Goal: Task Accomplishment & Management: Use online tool/utility

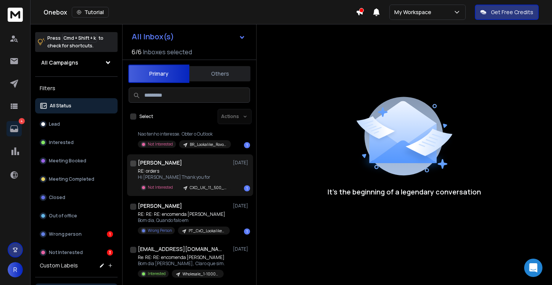
scroll to position [74, 0]
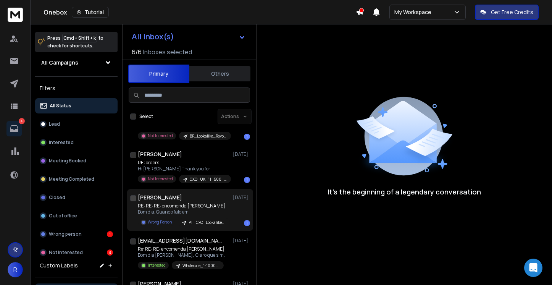
click at [208, 205] on p "RE: RE: RE: encomenda [PERSON_NAME]" at bounding box center [184, 206] width 92 height 6
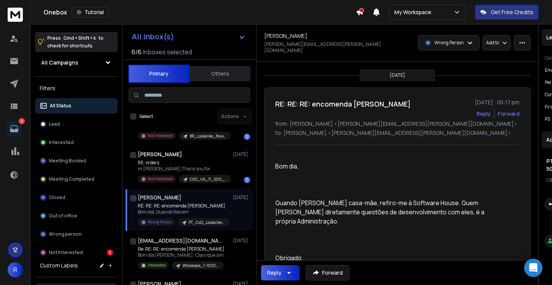
click at [378, 206] on span "Quando falo em casa-mãe, refiro-me à Software House. Quem gere diretamente ques…" at bounding box center [380, 211] width 210 height 27
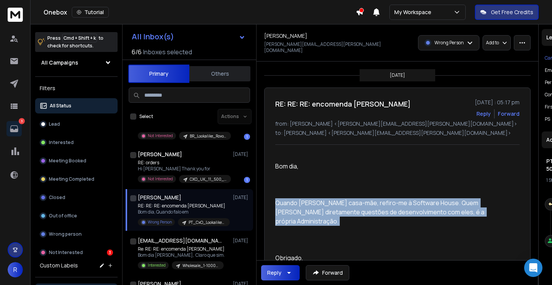
click at [384, 204] on span "Quando falo em casa-mãe, refiro-me à Software House. Quem gere diretamente ques…" at bounding box center [380, 211] width 210 height 27
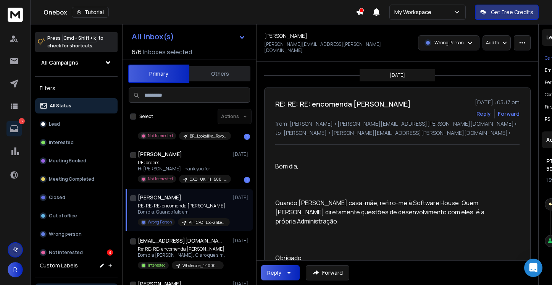
click at [384, 204] on span "Quando falo em casa-mãe, refiro-me à Software House. Quem gere diretamente ques…" at bounding box center [380, 211] width 210 height 27
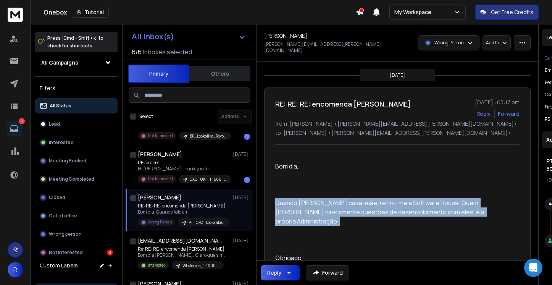
click at [384, 204] on span "Quando falo em casa-mãe, refiro-me à Software House. Quem gere diretamente ques…" at bounding box center [380, 211] width 210 height 27
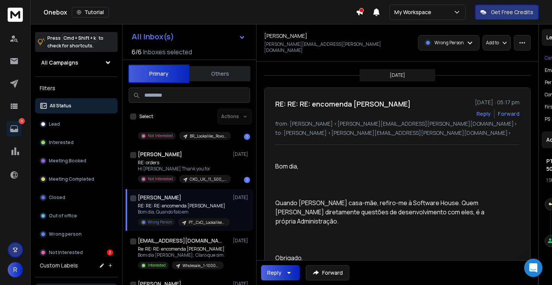
click at [384, 204] on span "Quando falo em casa-mãe, refiro-me à Software House. Quem gere diretamente ques…" at bounding box center [380, 211] width 210 height 27
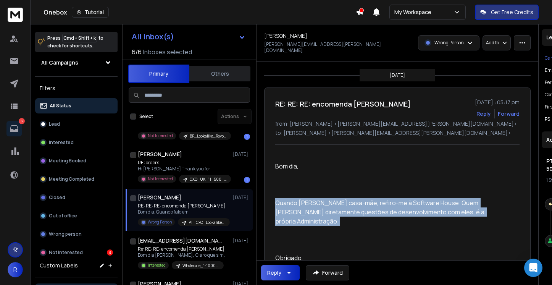
click at [384, 204] on span "Quando falo em casa-mãe, refiro-me à Software House. Quem gere diretamente ques…" at bounding box center [380, 211] width 210 height 27
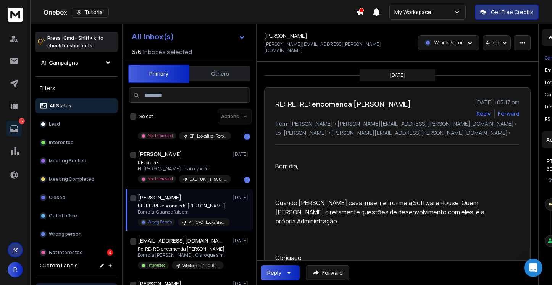
click at [388, 204] on span "Quando falo em casa-mãe, refiro-me à Software House. Quem gere diretamente ques…" at bounding box center [380, 211] width 210 height 27
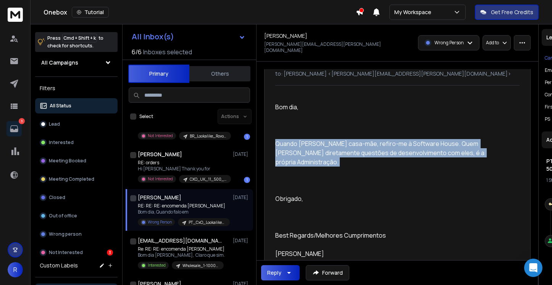
click at [388, 212] on p at bounding box center [386, 216] width 223 height 9
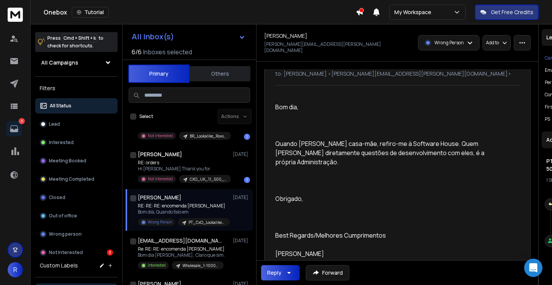
click at [388, 212] on p at bounding box center [386, 216] width 223 height 9
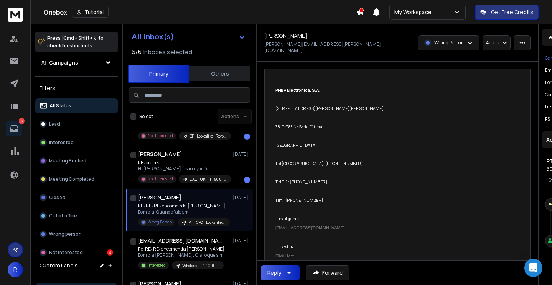
scroll to position [50, 0]
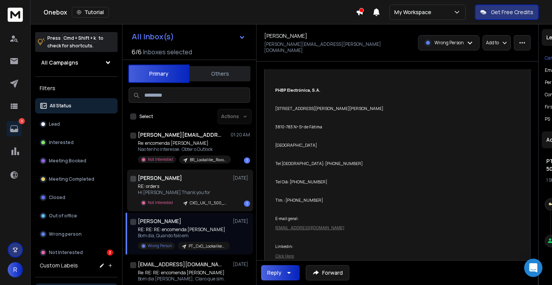
click at [208, 186] on p "RE: orders" at bounding box center [184, 186] width 92 height 6
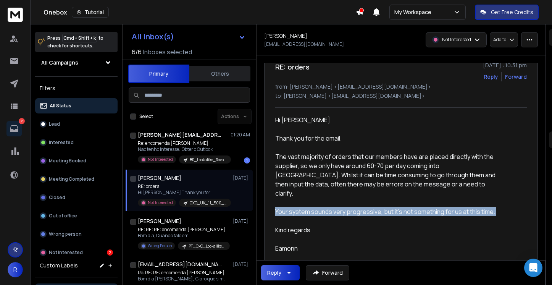
scroll to position [29, 0]
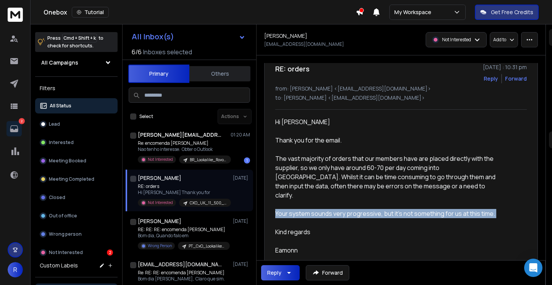
drag, startPoint x: 420, startPoint y: 89, endPoint x: 361, endPoint y: 88, distance: 59.9
click at [361, 88] on p "from: Eamonn Prescott <Eamonn@greendalecarpets.co.uk>" at bounding box center [400, 89] width 251 height 8
copy p "greendalecarpets.co.uk>"
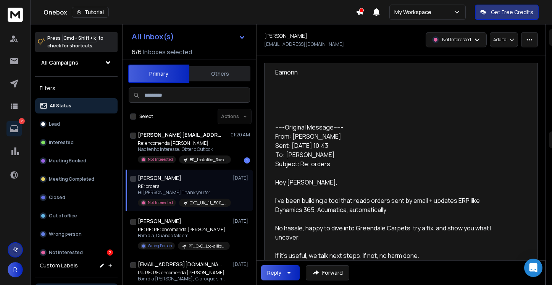
scroll to position [207, 0]
click at [387, 192] on div "Hi Ricardo Thank you for the email. The vast majority of orders that our member…" at bounding box center [389, 194] width 229 height 510
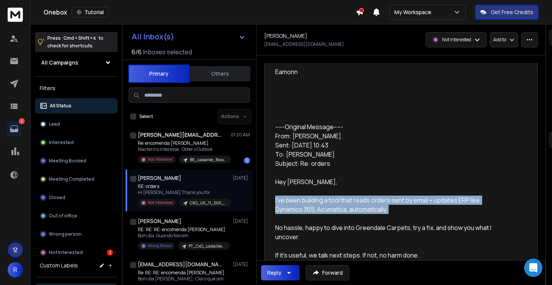
click at [394, 200] on div "Hi Ricardo Thank you for the email. The vast majority of orders that our member…" at bounding box center [389, 194] width 229 height 510
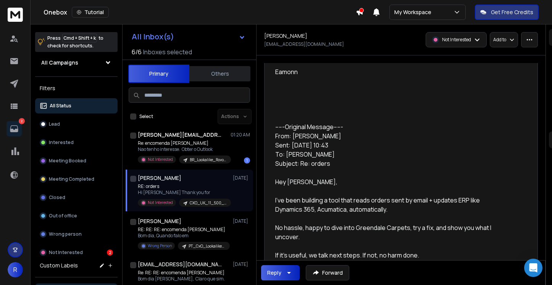
click at [394, 200] on div "Hi Ricardo Thank you for the email. The vast majority of orders that our member…" at bounding box center [389, 194] width 229 height 510
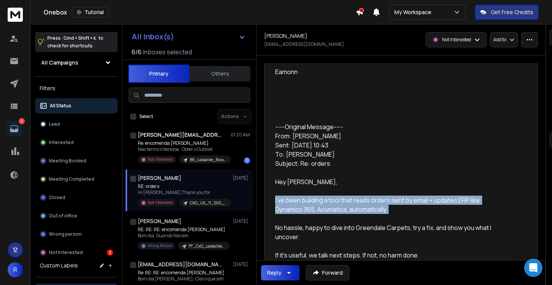
click at [394, 200] on div "Hi Ricardo Thank you for the email. The vast majority of orders that our member…" at bounding box center [389, 194] width 229 height 510
click at [396, 211] on div "Hi Ricardo Thank you for the email. The vast majority of orders that our member…" at bounding box center [389, 194] width 229 height 510
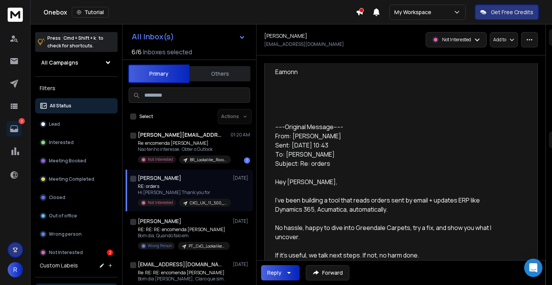
click at [396, 211] on div "Hi Ricardo Thank you for the email. The vast majority of orders that our member…" at bounding box center [389, 194] width 229 height 510
click at [399, 224] on div "Hi Ricardo Thank you for the email. The vast majority of orders that our member…" at bounding box center [389, 194] width 229 height 510
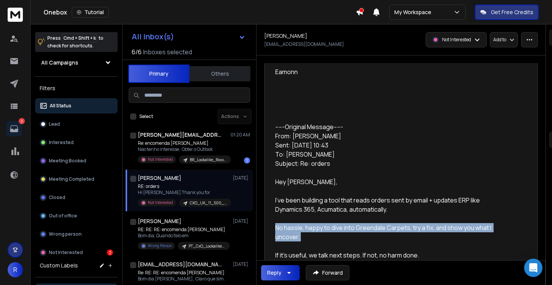
click at [399, 224] on div "Hi Ricardo Thank you for the email. The vast majority of orders that our member…" at bounding box center [389, 194] width 229 height 510
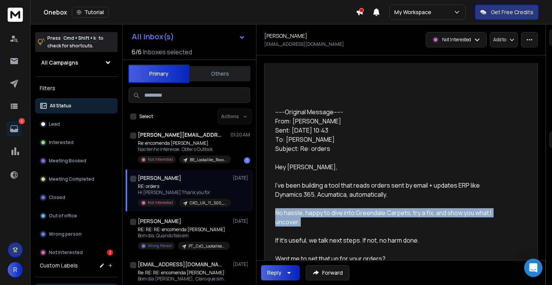
scroll to position [224, 0]
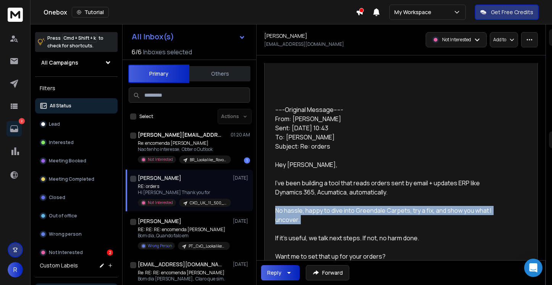
click at [399, 224] on div "Hi Ricardo Thank you for the email. The vast majority of orders that our member…" at bounding box center [389, 177] width 229 height 510
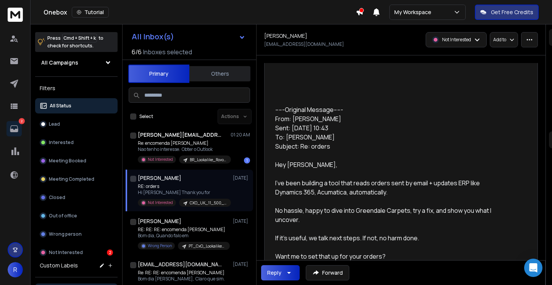
click at [399, 224] on div "Hi Ricardo Thank you for the email. The vast majority of orders that our member…" at bounding box center [389, 177] width 229 height 510
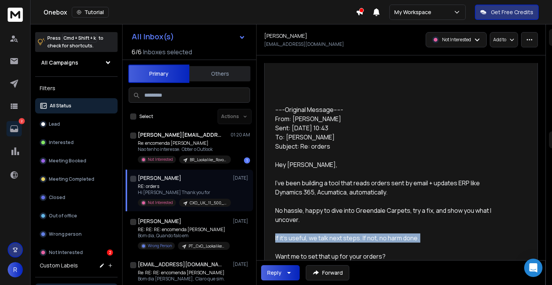
click at [398, 198] on div "Hi Ricardo Thank you for the email. The vast majority of orders that our member…" at bounding box center [389, 177] width 229 height 510
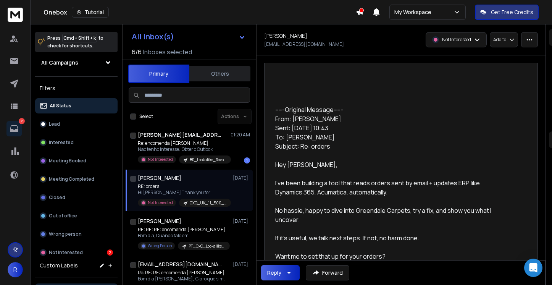
click at [398, 198] on div "Hi Ricardo Thank you for the email. The vast majority of orders that our member…" at bounding box center [389, 177] width 229 height 510
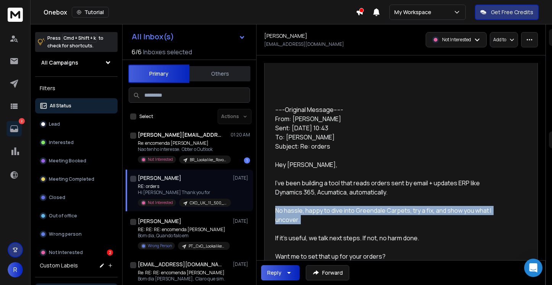
scroll to position [256, 0]
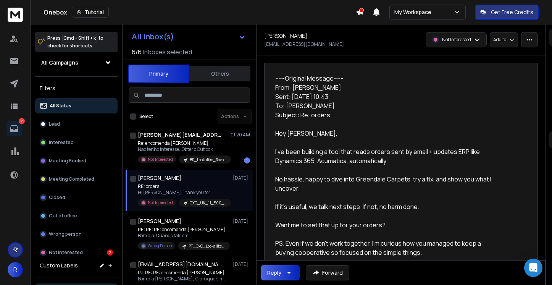
click at [398, 198] on div "Hi Ricardo Thank you for the email. The vast majority of orders that our member…" at bounding box center [389, 145] width 229 height 510
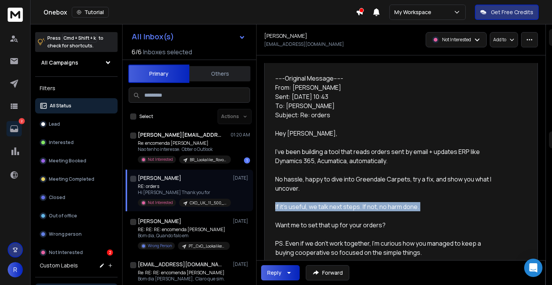
click at [398, 198] on div "Hi Ricardo Thank you for the email. The vast majority of orders that our member…" at bounding box center [389, 145] width 229 height 510
click at [397, 218] on div "Hi Ricardo Thank you for the email. The vast majority of orders that our member…" at bounding box center [389, 145] width 229 height 510
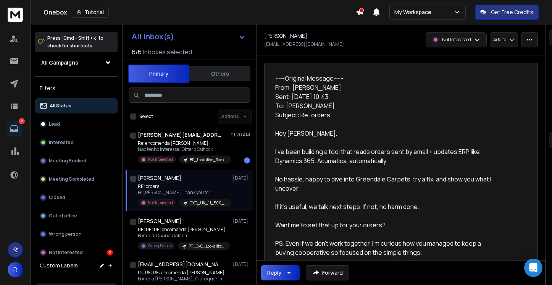
click at [397, 218] on div "Hi Ricardo Thank you for the email. The vast majority of orders that our member…" at bounding box center [389, 145] width 229 height 510
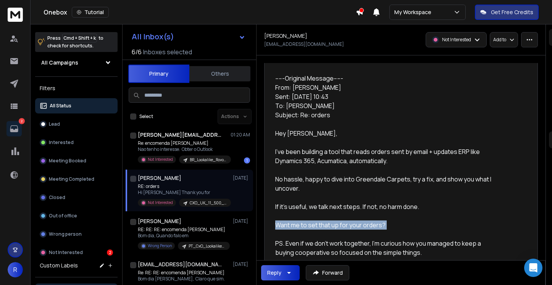
click at [397, 218] on div "Hi Ricardo Thank you for the email. The vast majority of orders that our member…" at bounding box center [389, 145] width 229 height 510
click at [406, 239] on div "Hi Ricardo Thank you for the email. The vast majority of orders that our member…" at bounding box center [389, 145] width 229 height 510
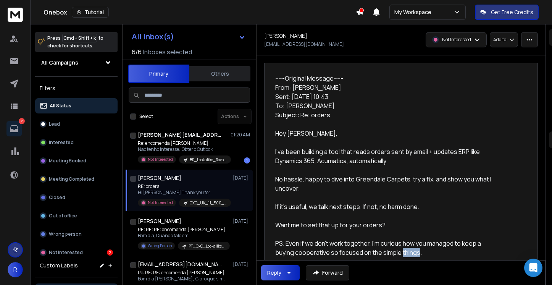
click at [406, 239] on div "Hi Ricardo Thank you for the email. The vast majority of orders that our member…" at bounding box center [389, 145] width 229 height 510
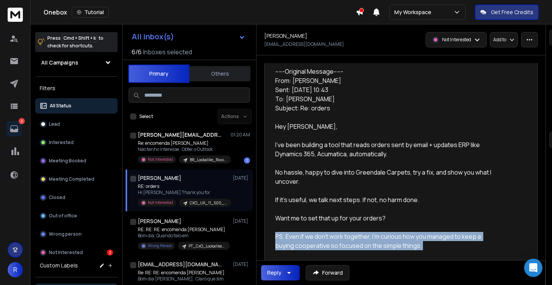
scroll to position [264, 0]
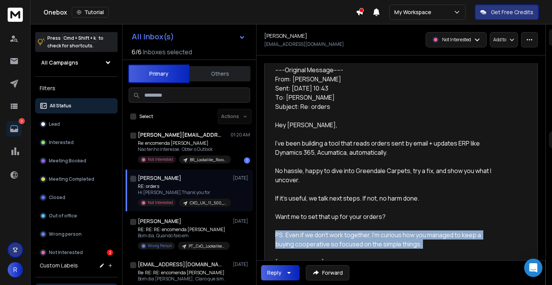
click at [406, 235] on div "Hi Ricardo Thank you for the email. The vast majority of orders that our member…" at bounding box center [389, 137] width 229 height 510
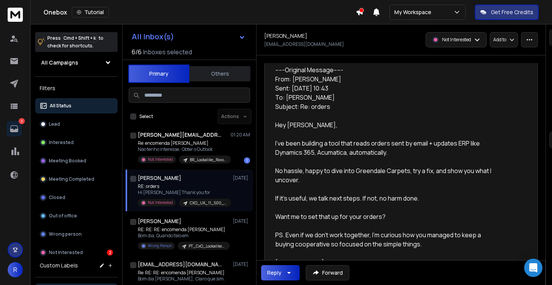
click at [406, 235] on div "Hi Ricardo Thank you for the email. The vast majority of orders that our member…" at bounding box center [389, 137] width 229 height 510
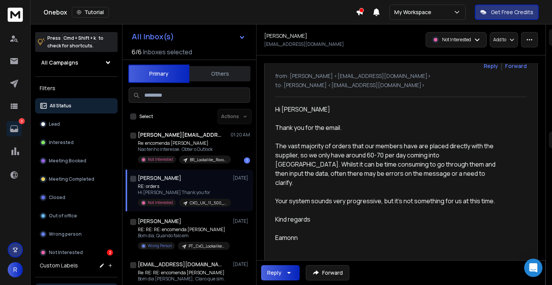
scroll to position [31, 0]
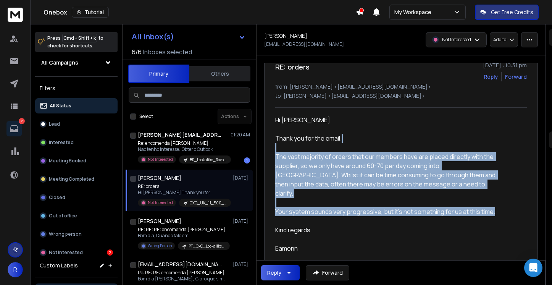
drag, startPoint x: 494, startPoint y: 203, endPoint x: 273, endPoint y: 147, distance: 227.8
copy div "The vast majority of orders that our members have are placed directly with the …"
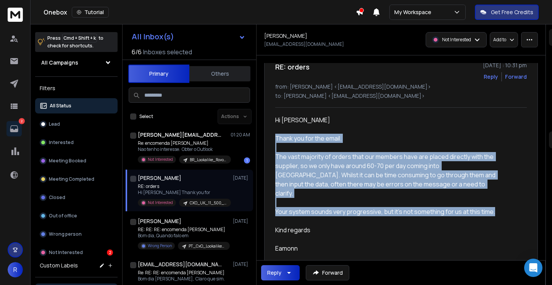
drag, startPoint x: 505, startPoint y: 205, endPoint x: 274, endPoint y: 139, distance: 240.6
copy div "Thank you for the email. The vast majority of orders that our members have are …"
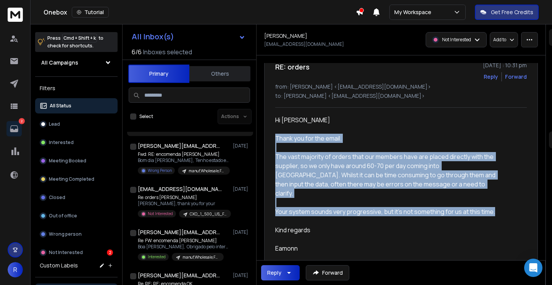
scroll to position [1333, 0]
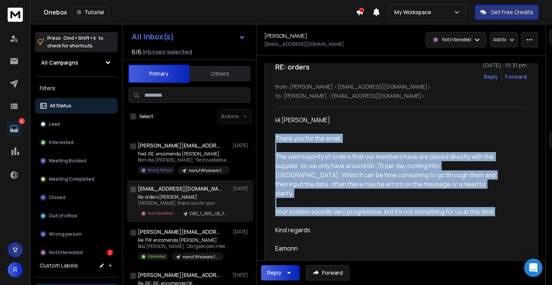
click at [196, 191] on h1 "[EMAIL_ADDRESS][DOMAIN_NAME]" at bounding box center [180, 189] width 84 height 8
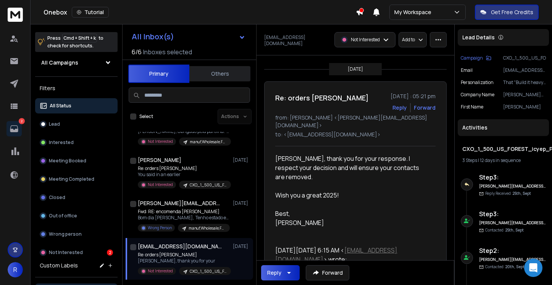
scroll to position [1268, 0]
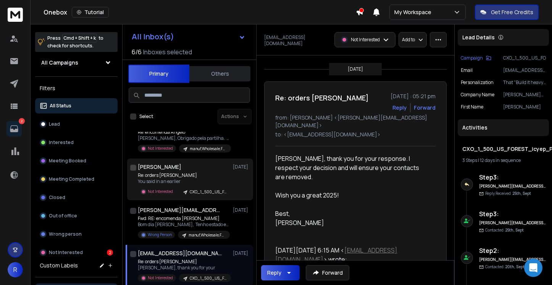
click at [187, 172] on div "Patti Sprouse 25 Sep Re: orders Patti You said in an earlier Not Interested CXO…" at bounding box center [194, 179] width 112 height 32
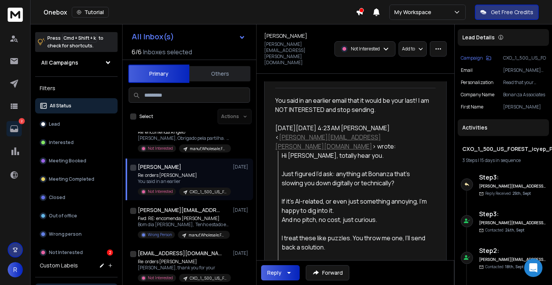
scroll to position [84, 0]
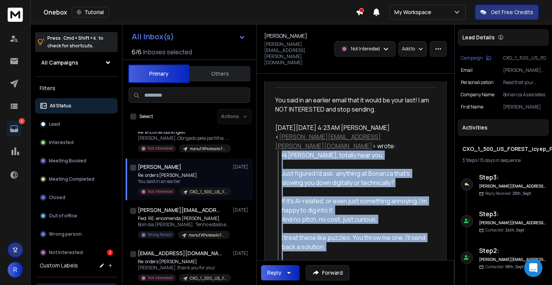
drag, startPoint x: 281, startPoint y: 112, endPoint x: 311, endPoint y: 222, distance: 114.3
copy blockquote "Hi Patti, totally hear you. Just figured I’d ask: anything at Bonanza that’s sl…"
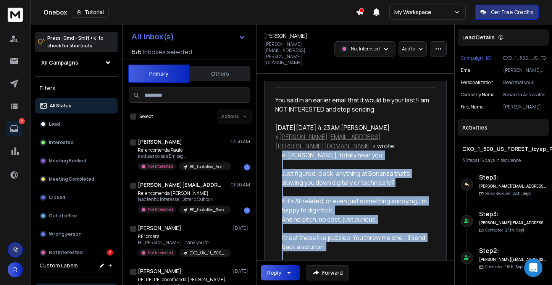
scroll to position [63, 0]
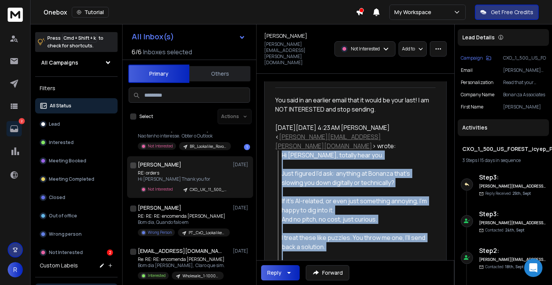
click at [181, 165] on div "Eamonn Prescott 14 Oct" at bounding box center [194, 165] width 112 height 8
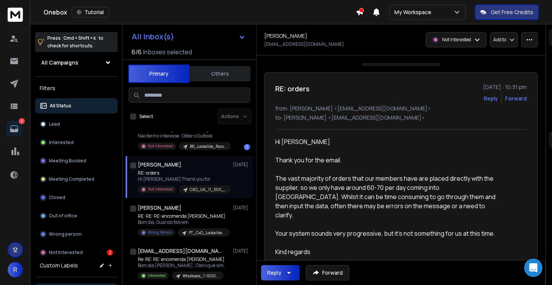
scroll to position [0, 0]
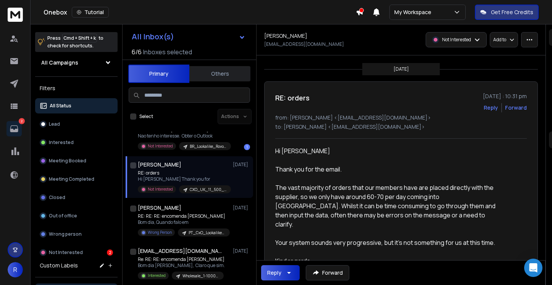
click at [491, 110] on button "Reply" at bounding box center [490, 108] width 14 height 8
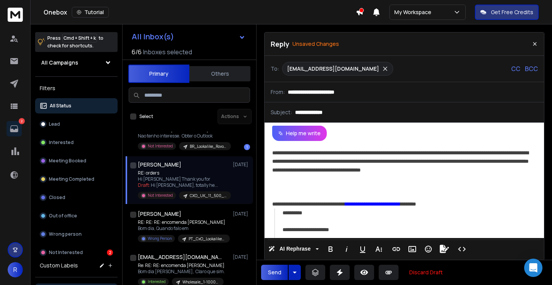
click at [286, 152] on div "**********" at bounding box center [403, 161] width 262 height 26
drag, startPoint x: 300, startPoint y: 153, endPoint x: 338, endPoint y: 153, distance: 37.8
click at [338, 153] on div "**********" at bounding box center [403, 161] width 262 height 26
click at [360, 151] on div "**********" at bounding box center [403, 161] width 262 height 26
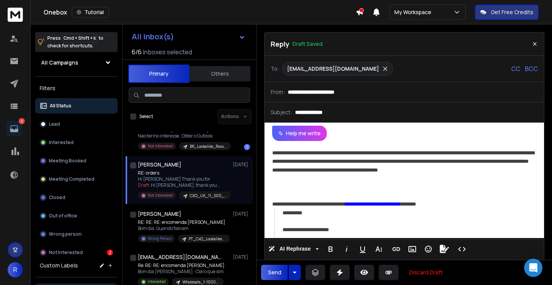
click at [360, 151] on div "**********" at bounding box center [403, 161] width 262 height 26
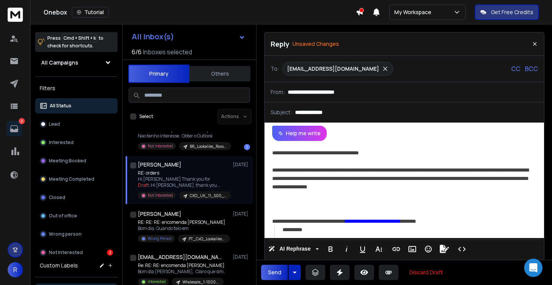
click at [354, 165] on div at bounding box center [403, 161] width 262 height 8
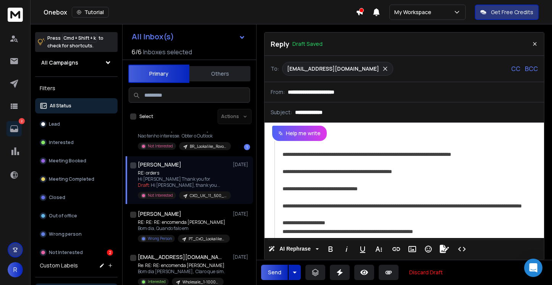
scroll to position [315, 0]
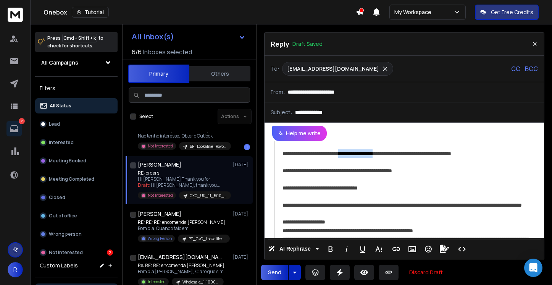
drag, startPoint x: 351, startPoint y: 162, endPoint x: 396, endPoint y: 161, distance: 45.8
click at [396, 161] on div "**********" at bounding box center [403, 119] width 259 height 419
copy div "**********"
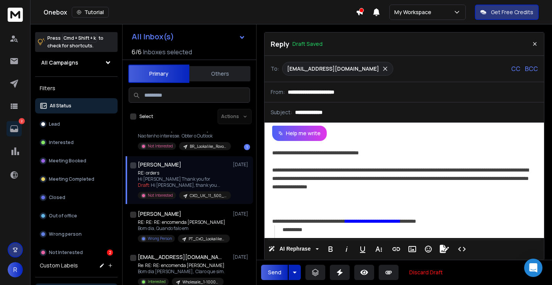
click at [354, 171] on div "**********" at bounding box center [403, 179] width 262 height 26
click at [349, 169] on span "**********" at bounding box center [355, 169] width 34 height 5
click at [425, 168] on div "**********" at bounding box center [403, 179] width 262 height 26
drag, startPoint x: 506, startPoint y: 169, endPoint x: 517, endPoint y: 170, distance: 11.2
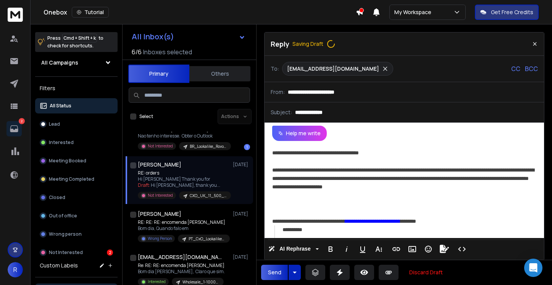
click at [506, 169] on div "**********" at bounding box center [403, 179] width 262 height 26
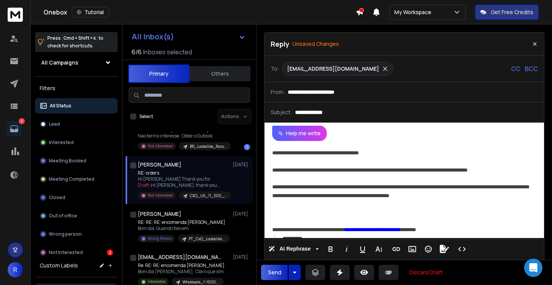
drag, startPoint x: 445, startPoint y: 187, endPoint x: 457, endPoint y: 187, distance: 12.6
click at [445, 187] on div "**********" at bounding box center [403, 190] width 262 height 17
click at [433, 196] on div "**********" at bounding box center [403, 190] width 262 height 17
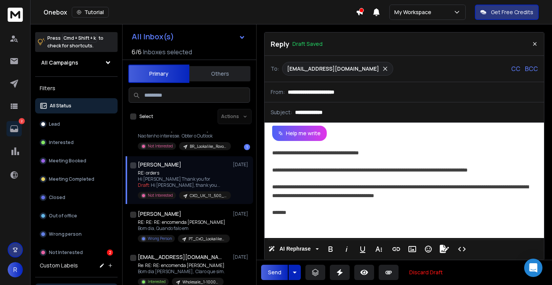
click at [282, 206] on div at bounding box center [403, 204] width 262 height 8
click at [285, 227] on div at bounding box center [403, 229] width 262 height 8
click at [315, 209] on div "*******" at bounding box center [403, 212] width 262 height 8
click at [323, 196] on div "**********" at bounding box center [403, 190] width 262 height 17
click at [356, 210] on div "*******" at bounding box center [403, 212] width 262 height 8
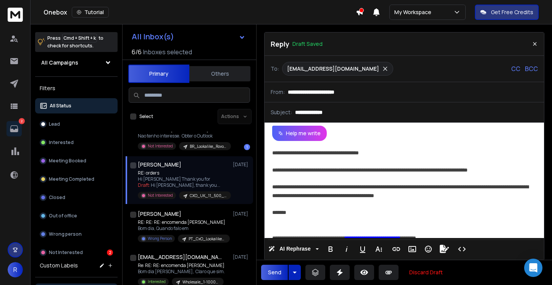
click at [347, 163] on div at bounding box center [403, 161] width 262 height 8
click at [350, 167] on span "**********" at bounding box center [354, 169] width 34 height 5
click at [355, 182] on div "**********" at bounding box center [403, 190] width 262 height 17
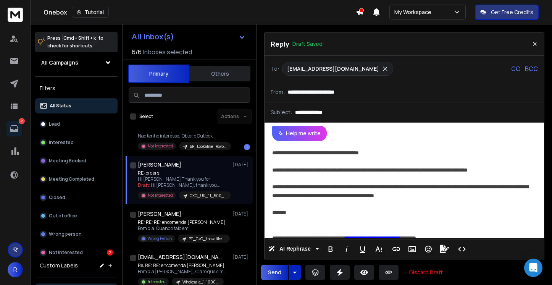
click at [337, 171] on div "**********" at bounding box center [403, 170] width 262 height 8
click at [302, 151] on div "**********" at bounding box center [403, 152] width 262 height 8
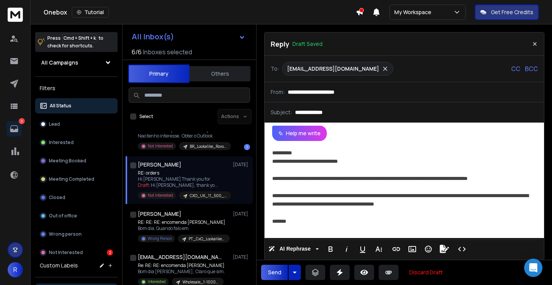
click at [274, 161] on div "**********" at bounding box center [403, 156] width 262 height 17
click at [341, 149] on div "**********" at bounding box center [403, 156] width 262 height 17
click at [360, 163] on div "**********" at bounding box center [403, 156] width 262 height 17
click at [294, 271] on icon "button" at bounding box center [294, 271] width 9 height 9
click at [289, 253] on p "Send Later" at bounding box center [287, 253] width 27 height 8
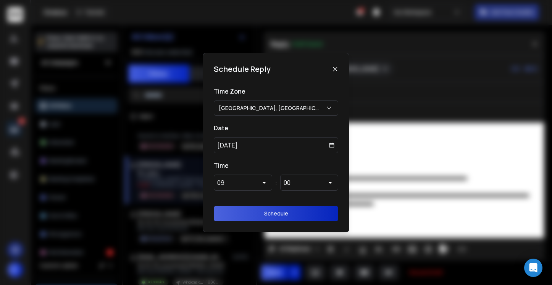
click at [249, 182] on div "09" at bounding box center [243, 182] width 58 height 16
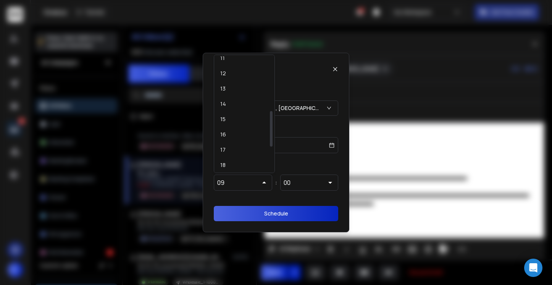
scroll to position [174, 0]
click at [235, 130] on div "16" at bounding box center [244, 133] width 57 height 15
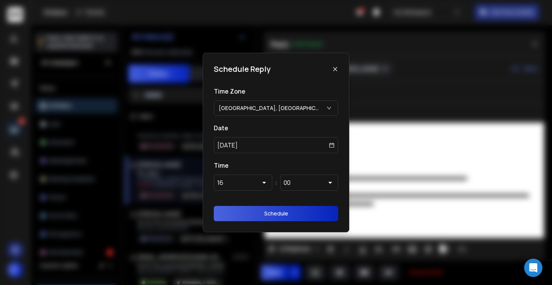
click at [301, 181] on div "00" at bounding box center [309, 182] width 58 height 16
click at [303, 147] on div "11" at bounding box center [310, 154] width 57 height 15
click at [264, 145] on div "Thu Oct 16 2025" at bounding box center [276, 144] width 118 height 9
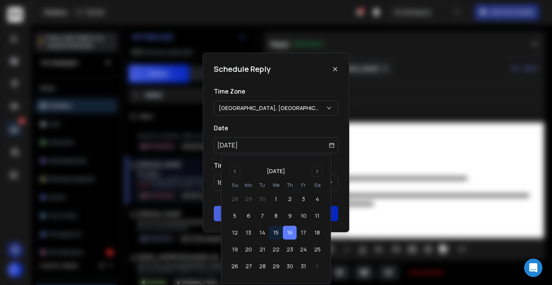
click at [273, 233] on button "15" at bounding box center [276, 233] width 14 height 14
click at [271, 124] on h1 "Date" at bounding box center [276, 127] width 124 height 9
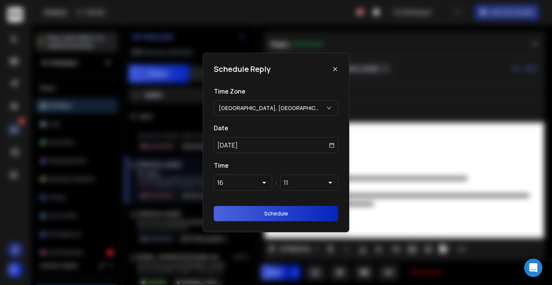
click at [275, 215] on div "Schedule" at bounding box center [276, 213] width 124 height 15
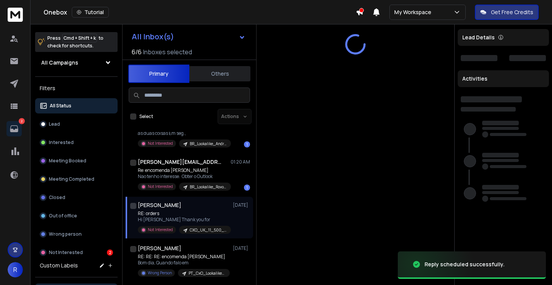
scroll to position [14, 0]
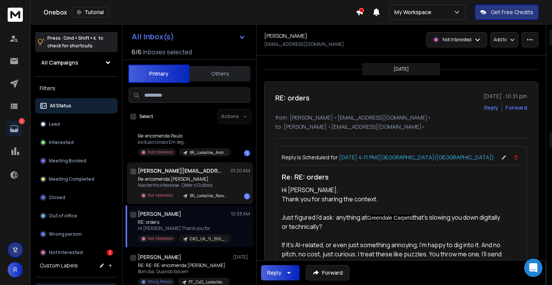
click at [197, 171] on h1 "renata@queenco.com.br" at bounding box center [180, 171] width 84 height 8
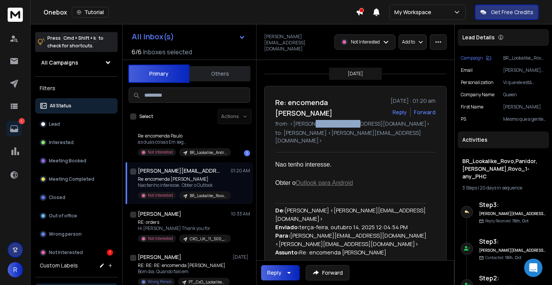
drag, startPoint x: 314, startPoint y: 117, endPoint x: 353, endPoint y: 116, distance: 39.7
click at [353, 120] on p "from: <renata@queenco.com.br>" at bounding box center [355, 124] width 160 height 8
copy p "queenco.com.br"
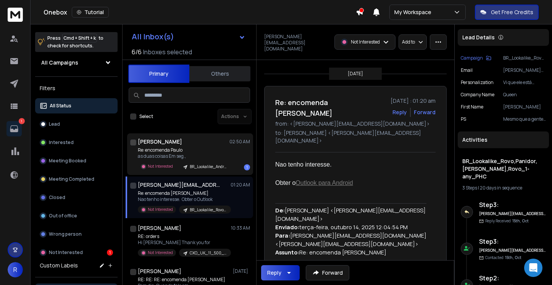
click at [185, 148] on p "Re: encomenda Paulo" at bounding box center [184, 150] width 92 height 6
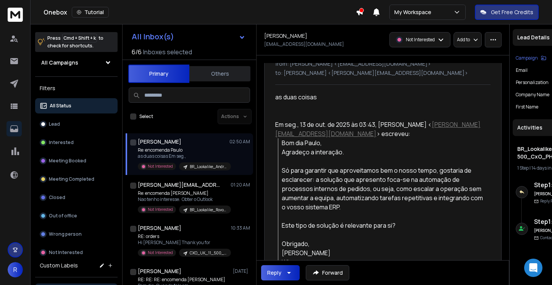
scroll to position [55, 0]
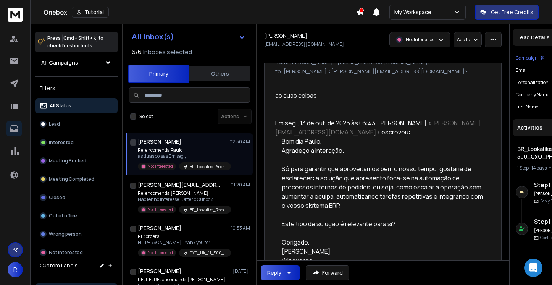
click at [367, 222] on div "Este tipo de solução é relevante para si?" at bounding box center [383, 223] width 203 height 9
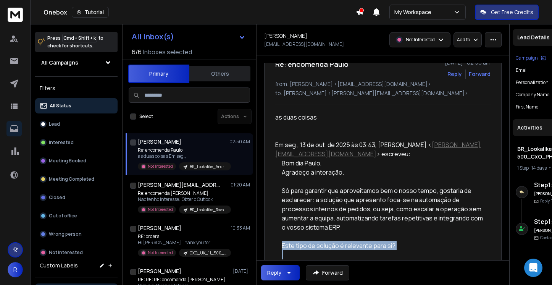
click at [367, 222] on div "Só para garantir que aproveitamos bem o nosso tempo, gostaria de esclarecer: a …" at bounding box center [383, 209] width 203 height 46
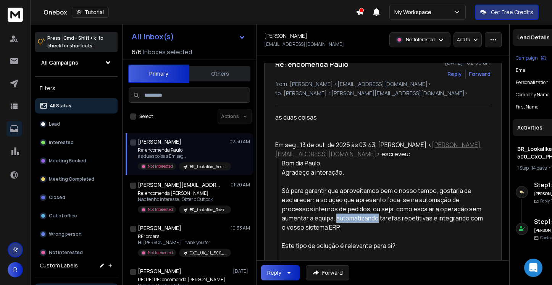
click at [367, 222] on div "Só para garantir que aproveitamos bem o nosso tempo, gostaria de esclarecer: a …" at bounding box center [383, 209] width 203 height 46
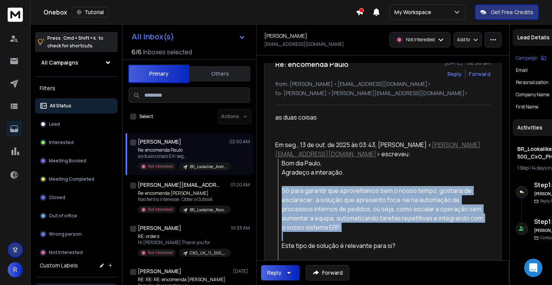
click at [367, 222] on div "Só para garantir que aproveitamos bem o nosso tempo, gostaria de esclarecer: a …" at bounding box center [383, 209] width 203 height 46
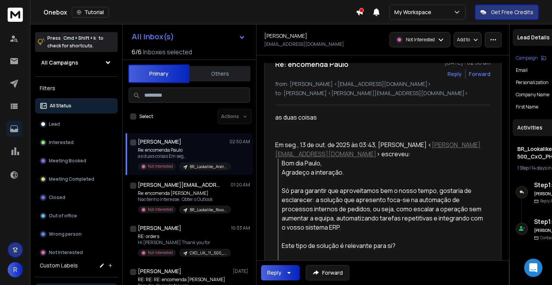
click at [367, 222] on div "Só para garantir que aproveitamos bem o nosso tempo, gostaria de esclarecer: a …" at bounding box center [383, 209] width 203 height 46
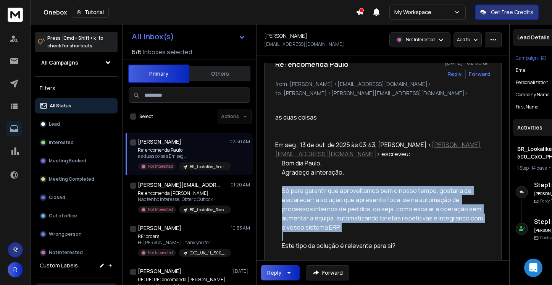
click at [367, 222] on div "Só para garantir que aproveitamos bem o nosso tempo, gostaria de esclarecer: a …" at bounding box center [383, 209] width 203 height 46
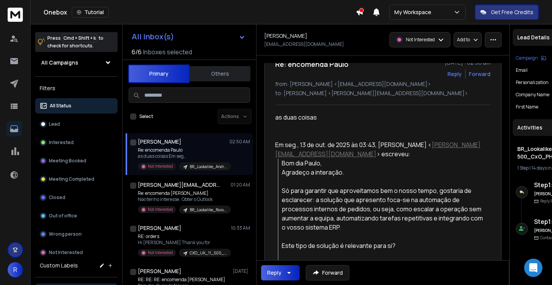
click at [367, 222] on div "Só para garantir que aproveitamos bem o nosso tempo, gostaria de esclarecer: a …" at bounding box center [383, 209] width 203 height 46
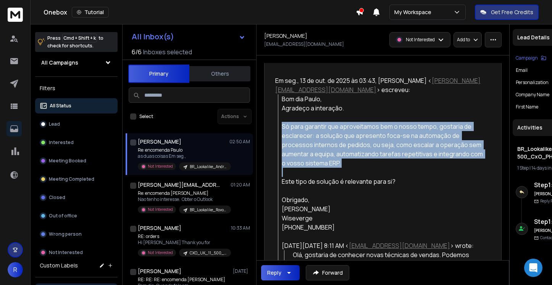
click at [367, 222] on div "Wiseverge" at bounding box center [383, 217] width 203 height 9
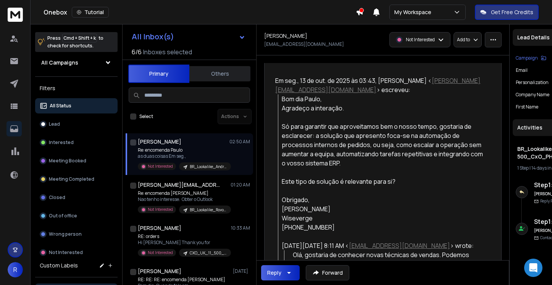
click at [367, 222] on div "Wiseverge" at bounding box center [383, 217] width 203 height 9
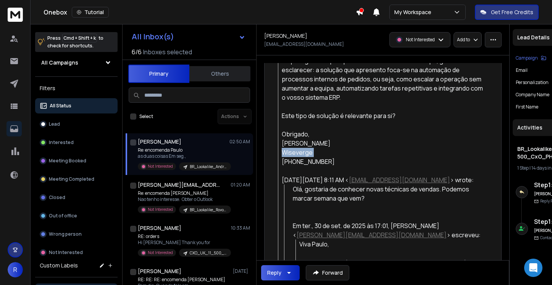
scroll to position [164, 0]
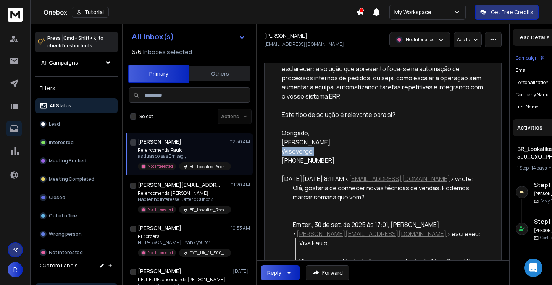
click at [364, 207] on div "Olá, gostaria de conhecer novas técnicas de vendas. Podemos marcar semana que v…" at bounding box center [389, 196] width 192 height 27
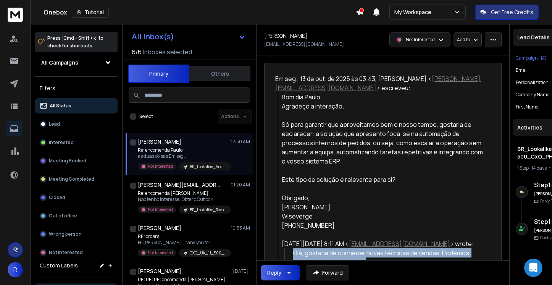
scroll to position [98, 0]
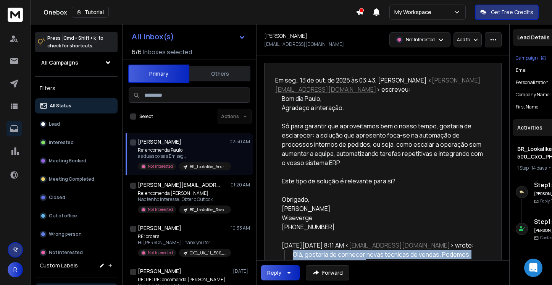
click at [364, 145] on div "Só para garantir que aproveitamos bem o nosso tempo, gostaria de esclarecer: a …" at bounding box center [383, 144] width 203 height 46
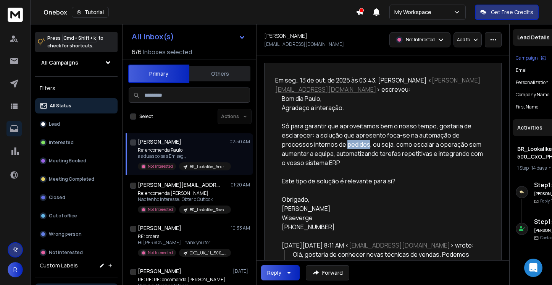
click at [364, 145] on div "Só para garantir que aproveitamos bem o nosso tempo, gostaria de esclarecer: a …" at bounding box center [383, 144] width 203 height 46
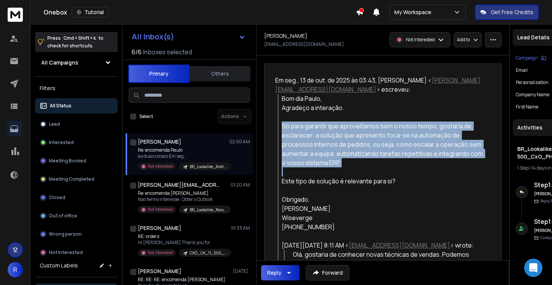
click at [370, 173] on div at bounding box center [383, 171] width 203 height 9
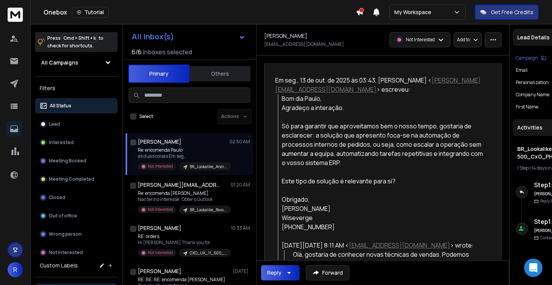
click at [370, 173] on div at bounding box center [383, 171] width 203 height 9
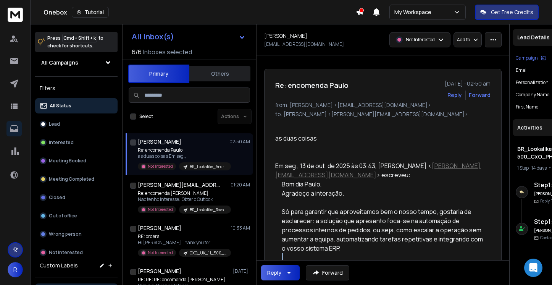
scroll to position [32, 0]
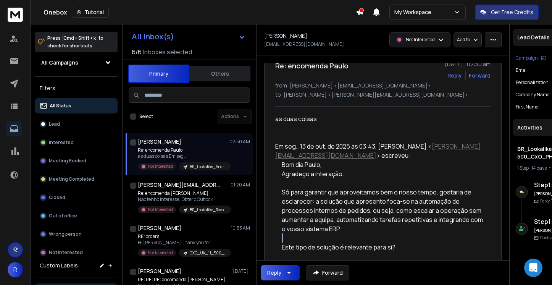
click at [385, 205] on div "Só para garantir que aproveitamos bem o nosso tempo, gostaria de esclarecer: a …" at bounding box center [383, 210] width 203 height 46
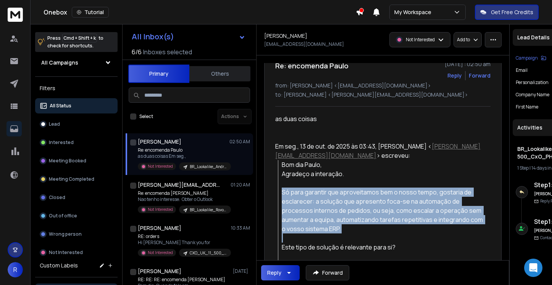
click at [385, 205] on div "Só para garantir que aproveitamos bem o nosso tempo, gostaria de esclarecer: a …" at bounding box center [383, 210] width 203 height 46
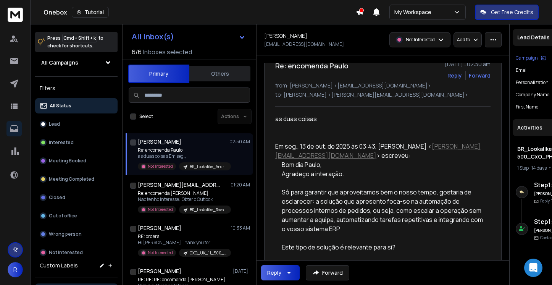
click at [385, 205] on div "Só para garantir que aproveitamos bem o nosso tempo, gostaria de esclarecer: a …" at bounding box center [383, 210] width 203 height 46
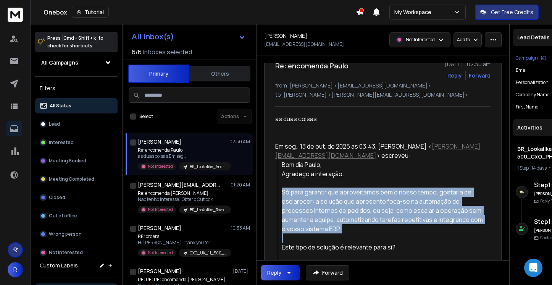
click at [393, 213] on div "Só para garantir que aproveitamos bem o nosso tempo, gostaria de esclarecer: a …" at bounding box center [383, 210] width 203 height 46
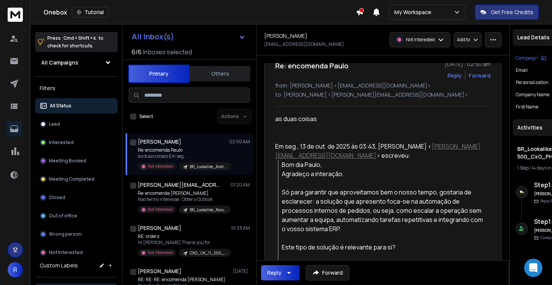
click at [393, 213] on div "Só para garantir que aproveitamos bem o nosso tempo, gostaria de esclarecer: a …" at bounding box center [383, 210] width 203 height 46
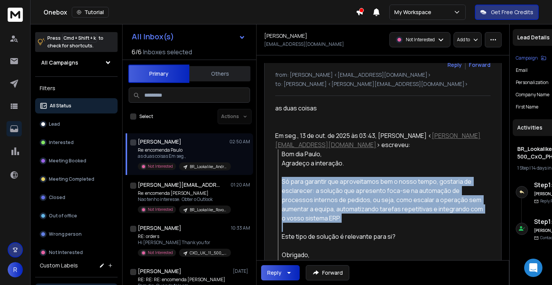
scroll to position [27, 0]
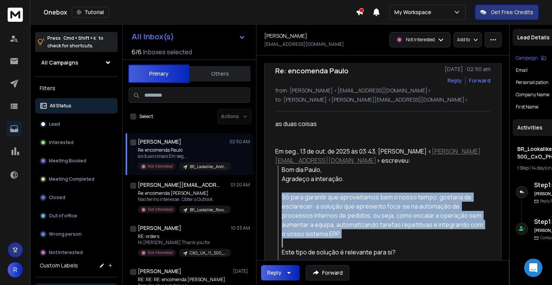
click at [411, 217] on div "Só para garantir que aproveitamos bem o nosso tempo, gostaria de esclarecer: a …" at bounding box center [383, 215] width 203 height 46
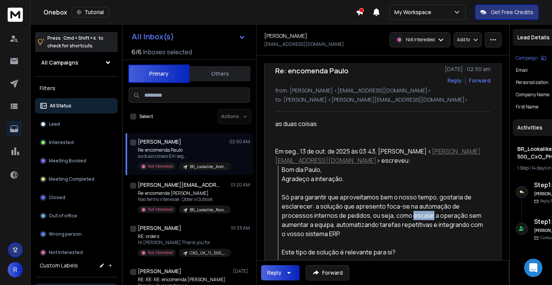
click at [411, 217] on div "Só para garantir que aproveitamos bem o nosso tempo, gostaria de esclarecer: a …" at bounding box center [383, 215] width 203 height 46
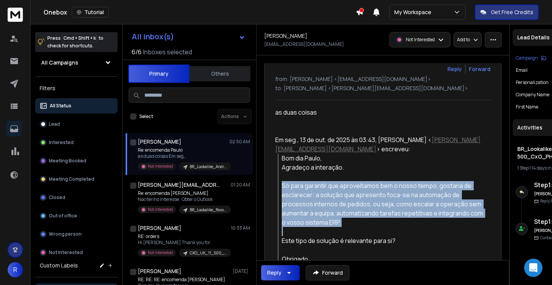
click at [416, 235] on div at bounding box center [383, 231] width 203 height 9
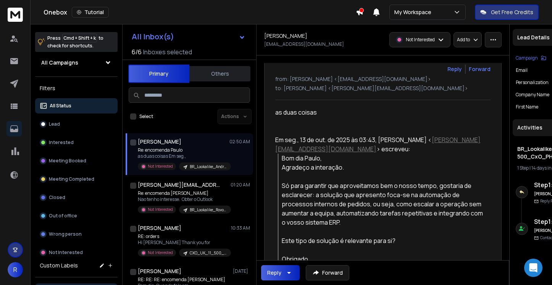
click at [416, 235] on div at bounding box center [383, 231] width 203 height 9
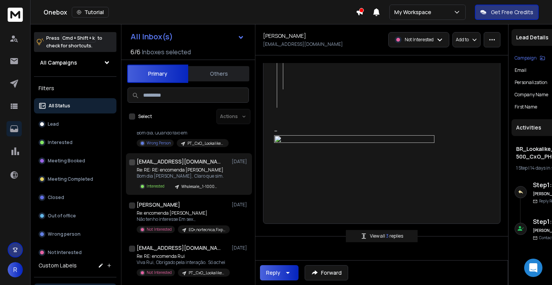
scroll to position [141, 0]
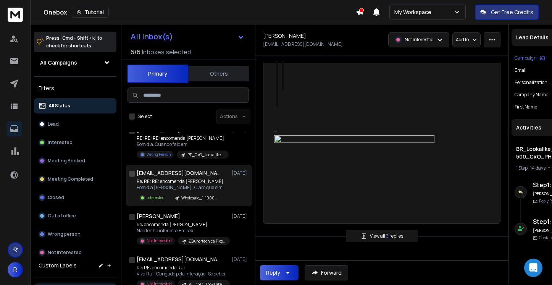
click at [200, 185] on p "Bom dia [PERSON_NAME], Claro que sim." at bounding box center [180, 187] width 87 height 6
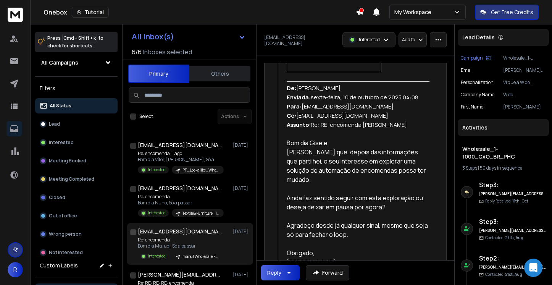
scroll to position [347, 0]
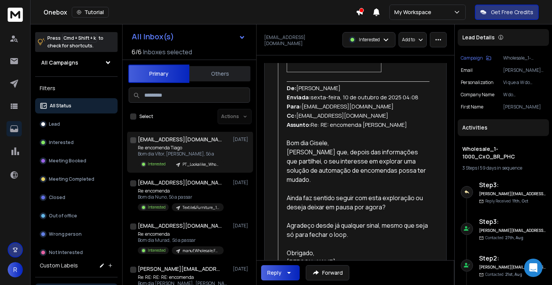
click at [174, 163] on div "PT_Lookalike_Wholese_1-500_CxO_PHC" at bounding box center [198, 164] width 52 height 8
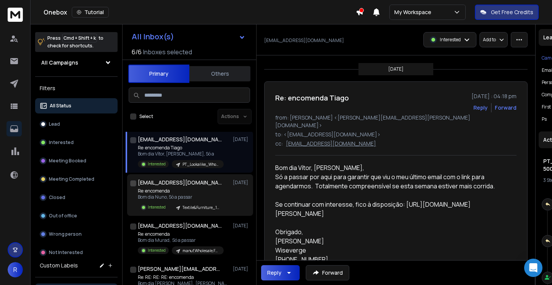
click at [175, 198] on p "Bom dia Nuno, Só a passar" at bounding box center [181, 197] width 86 height 6
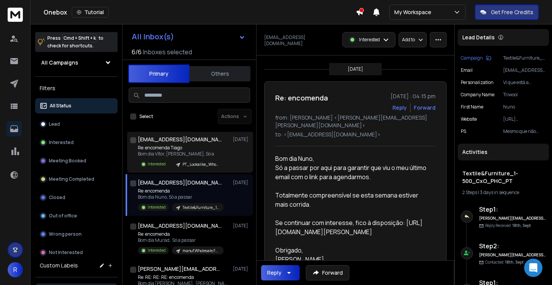
click at [189, 144] on div "vitorcrisostomo@grupoverdasca.com 10 Oct Re: encomenda Tiago Bom dia Vítor, Joã…" at bounding box center [194, 151] width 112 height 32
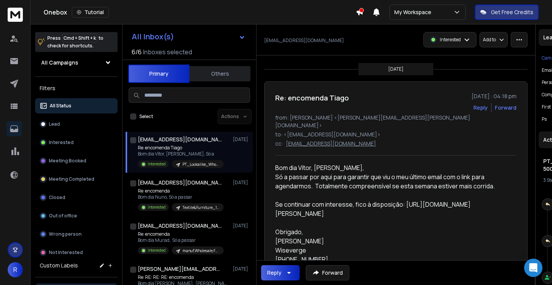
click at [351, 200] on div "Se continuar com interesse, fico à disposição: https://wiseverge.com/ricardo" at bounding box center [386, 209] width 223 height 18
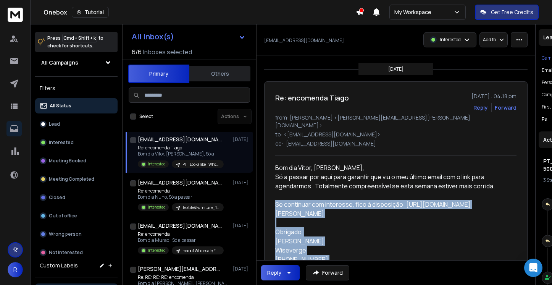
drag, startPoint x: 340, startPoint y: 247, endPoint x: 276, endPoint y: 198, distance: 80.5
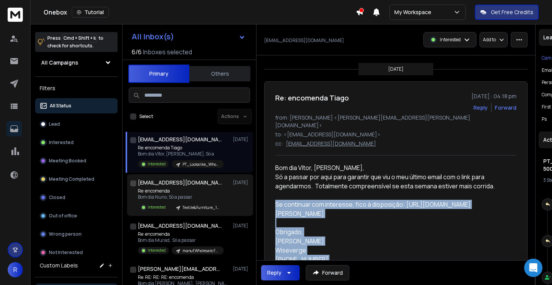
scroll to position [0, 0]
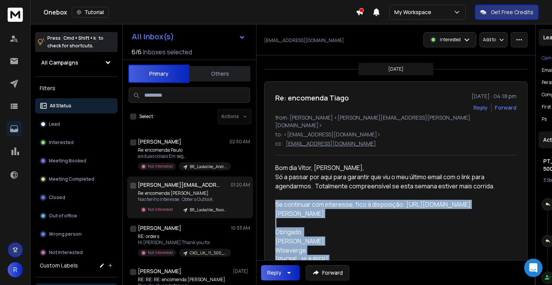
click at [209, 195] on p "Re: encomenda Renata" at bounding box center [184, 193] width 92 height 6
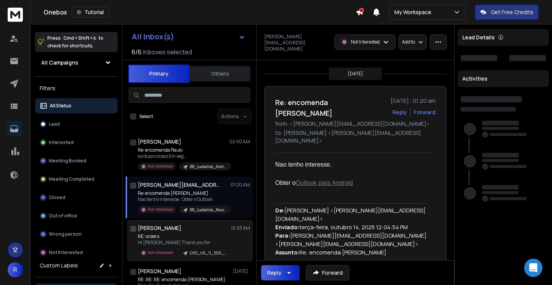
click at [205, 226] on div "Eamonn Prescott 10:33 AM" at bounding box center [194, 228] width 112 height 8
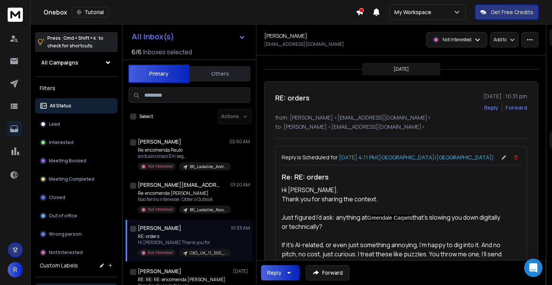
click at [488, 105] on button "Reply" at bounding box center [491, 108] width 14 height 8
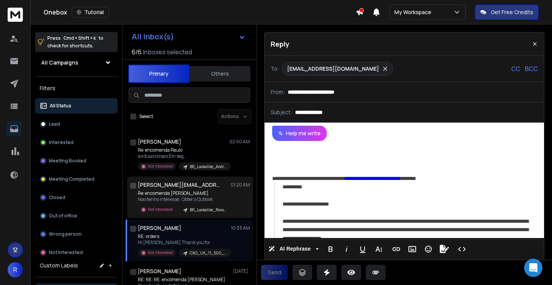
click at [154, 194] on p "Re: encomenda Renata" at bounding box center [184, 193] width 92 height 6
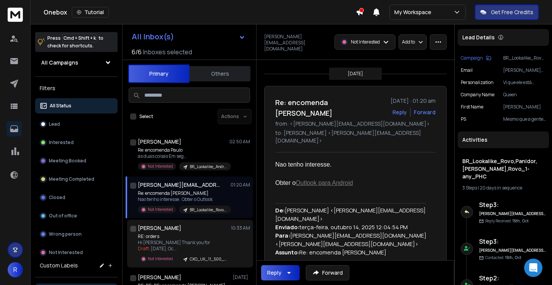
click at [176, 243] on p "Hi Ricardo Thank you for" at bounding box center [184, 242] width 92 height 6
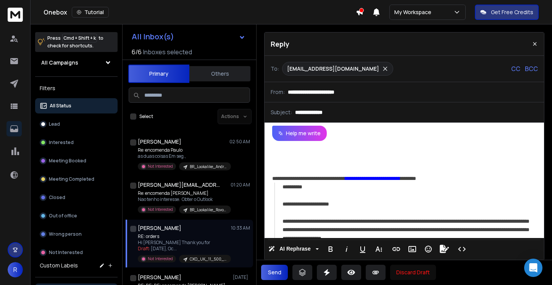
click at [415, 270] on button "Discard Draft" at bounding box center [413, 271] width 46 height 15
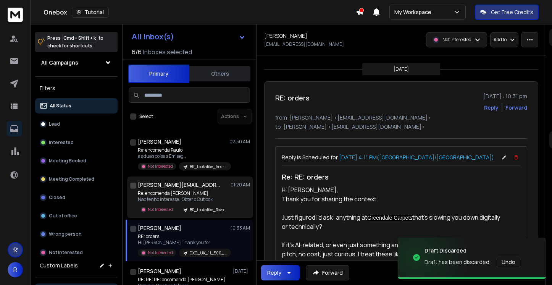
click at [170, 185] on h1 "renata@queenco.com.br" at bounding box center [180, 185] width 84 height 8
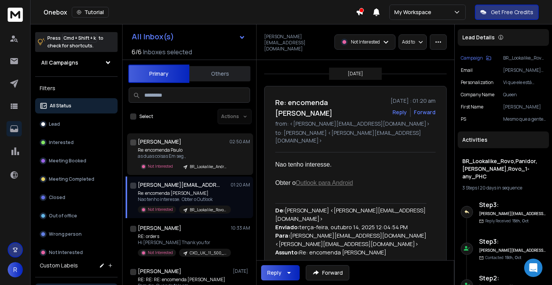
click at [192, 145] on div "Paulo Barreto 02:50 AM" at bounding box center [194, 142] width 112 height 8
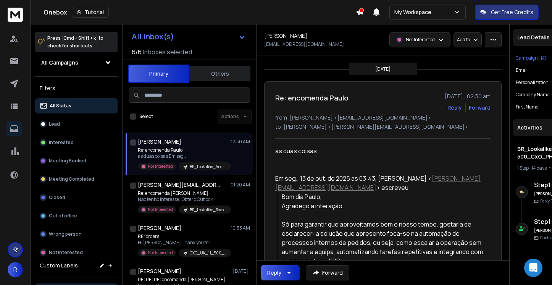
click at [456, 108] on button "Reply" at bounding box center [454, 108] width 14 height 8
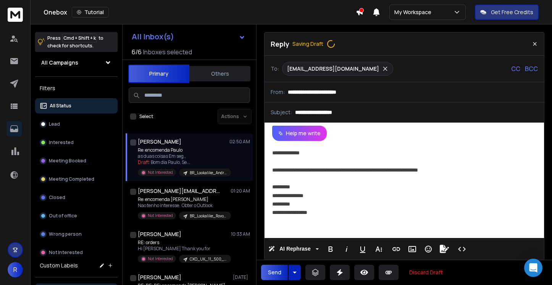
click at [339, 163] on div "**********" at bounding box center [403, 156] width 262 height 17
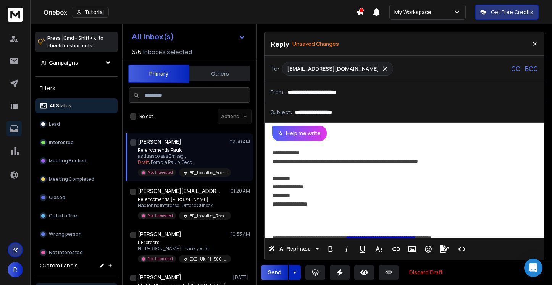
click at [344, 178] on div "*********" at bounding box center [403, 178] width 262 height 8
click at [348, 216] on div at bounding box center [404, 212] width 264 height 8
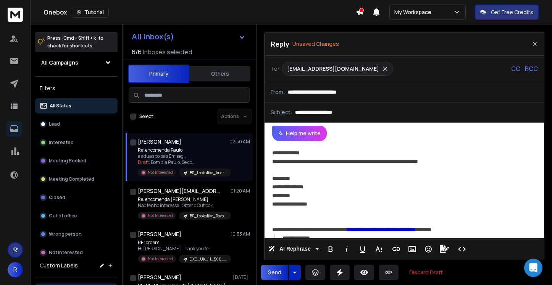
click at [332, 224] on div at bounding box center [404, 221] width 264 height 8
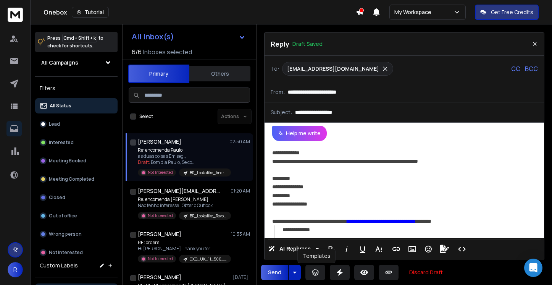
click at [298, 270] on icon "button" at bounding box center [294, 271] width 9 height 9
click at [292, 250] on p "Send Later" at bounding box center [287, 253] width 27 height 8
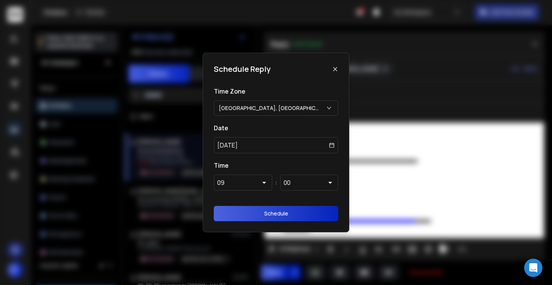
click at [271, 148] on div "Thu Oct 16 2025" at bounding box center [276, 144] width 118 height 9
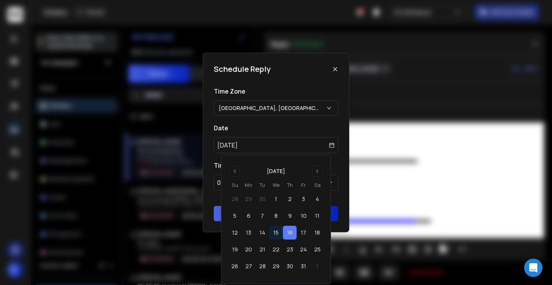
click at [276, 232] on button "15" at bounding box center [276, 233] width 14 height 14
click at [251, 129] on h1 "Date" at bounding box center [276, 127] width 124 height 9
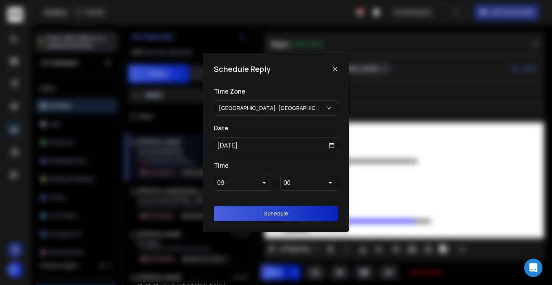
click at [255, 191] on div "Time Zone Osaka, Sapporo, Tokyo (UTC+9:00) Date Wed Oct 15 2025 Time 09 : 00 Sc…" at bounding box center [276, 154] width 124 height 134
click at [249, 182] on div "09" at bounding box center [243, 182] width 58 height 16
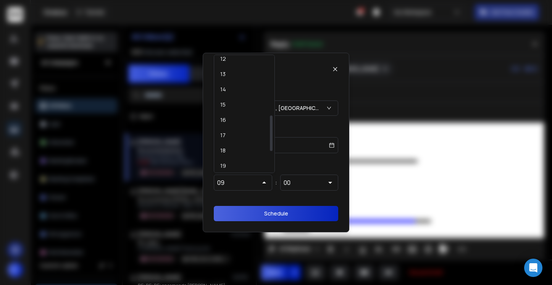
scroll to position [201, 0]
click at [241, 152] on div "19" at bounding box center [244, 152] width 57 height 15
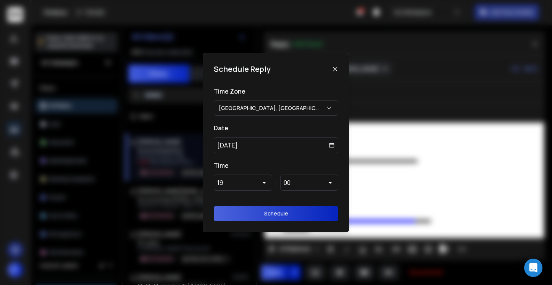
click at [314, 181] on div "00" at bounding box center [309, 182] width 58 height 16
click at [307, 166] on div "25" at bounding box center [310, 170] width 57 height 15
click at [240, 181] on div "19" at bounding box center [243, 182] width 58 height 16
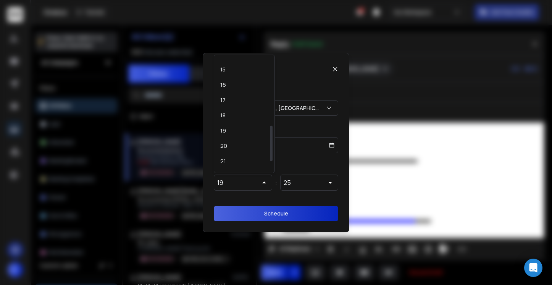
scroll to position [225, 0]
click at [240, 145] on div "20" at bounding box center [244, 144] width 57 height 15
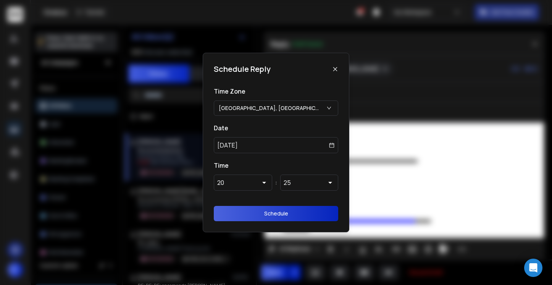
click at [286, 183] on div "25" at bounding box center [287, 182] width 7 height 9
click at [238, 185] on div "20" at bounding box center [243, 182] width 58 height 16
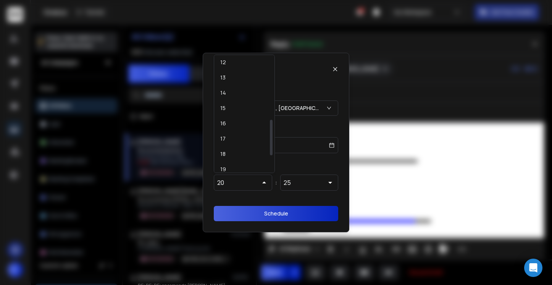
scroll to position [218, 0]
click at [233, 132] on div "19" at bounding box center [244, 135] width 57 height 15
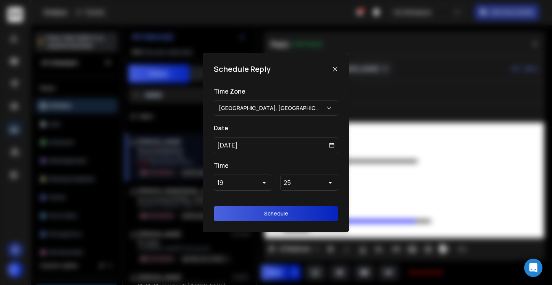
click at [276, 214] on div "Schedule" at bounding box center [276, 213] width 124 height 15
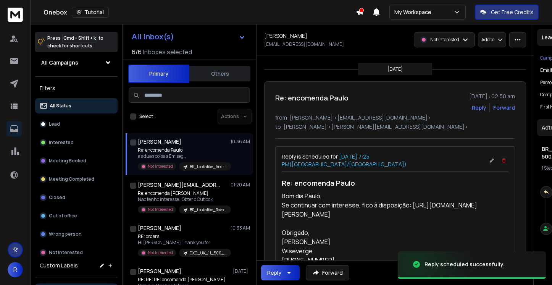
click at [255, 124] on div "Select Actions Paulo Barreto 10:36 AM Re: encomenda Paulo as duas coisas Em seg…" at bounding box center [189, 213] width 134 height 258
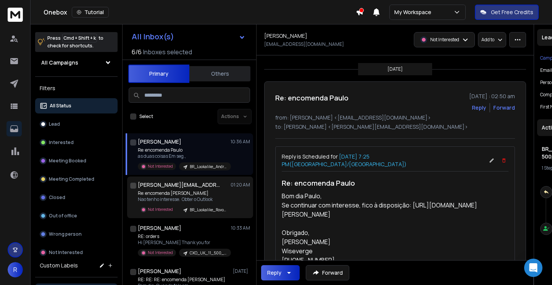
click at [188, 182] on h1 "renata@queenco.com.br" at bounding box center [180, 185] width 84 height 8
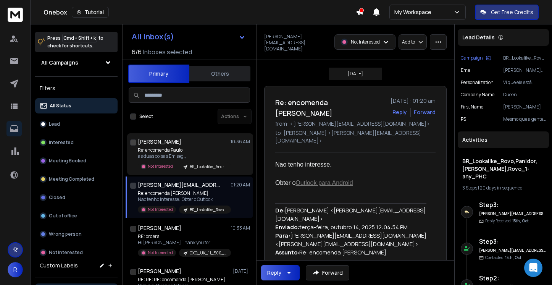
click at [177, 156] on p "as duas coisas Em seg.," at bounding box center [184, 156] width 92 height 6
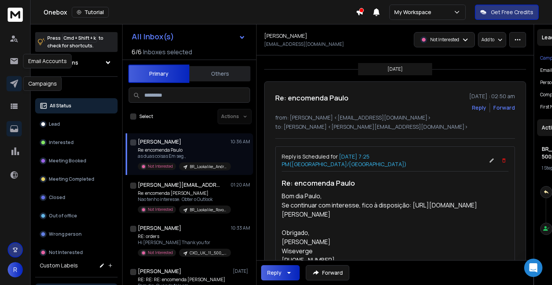
click at [15, 81] on icon at bounding box center [14, 84] width 8 height 8
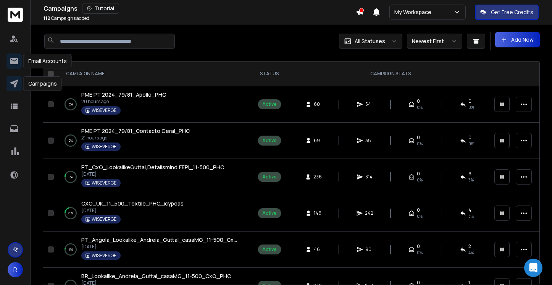
click at [17, 64] on icon at bounding box center [14, 61] width 8 height 6
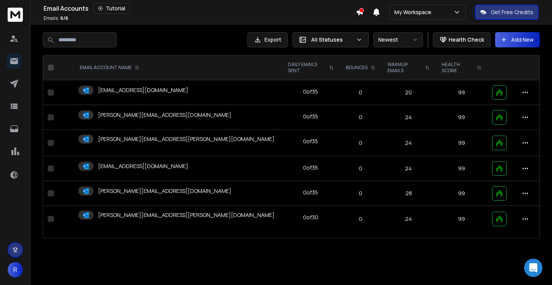
click at [517, 40] on button "Add New" at bounding box center [517, 39] width 45 height 15
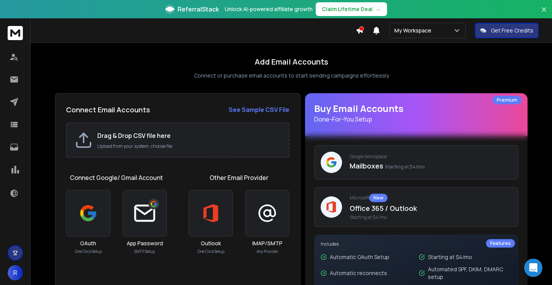
click at [177, 128] on div "Drag & Drop CSV file here Upload from your system, choose file" at bounding box center [177, 139] width 223 height 35
click at [212, 208] on icon at bounding box center [211, 213] width 18 height 18
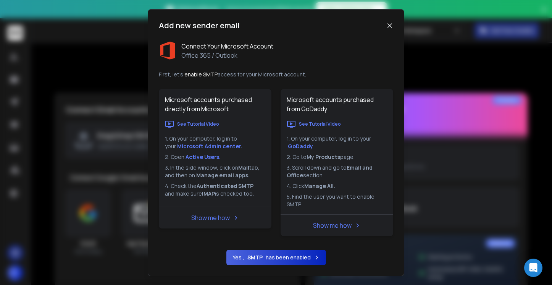
click at [256, 250] on button "Yes , SMTP has been enabled" at bounding box center [276, 257] width 100 height 15
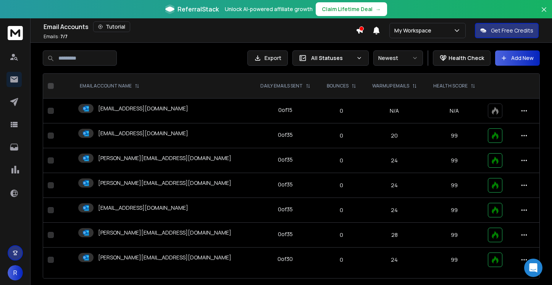
click at [492, 109] on icon at bounding box center [495, 111] width 6 height 8
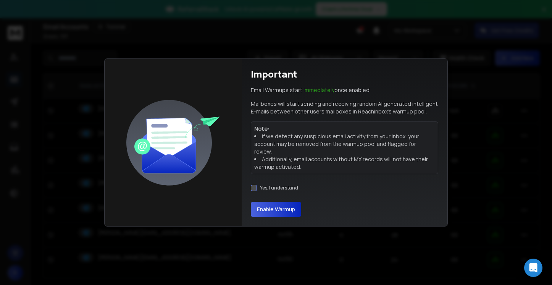
click at [262, 185] on label "Yes, I understand" at bounding box center [279, 188] width 38 height 6
click at [253, 185] on button "Yes, I understand" at bounding box center [254, 188] width 6 height 6
click at [267, 208] on button "Enable Warmup" at bounding box center [276, 208] width 50 height 15
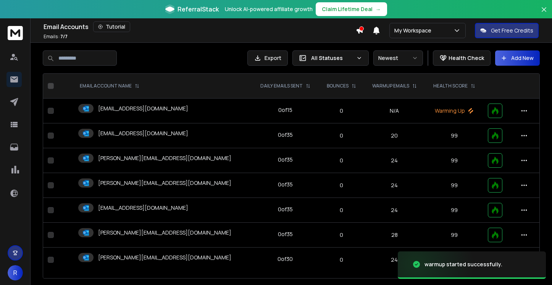
click at [520, 110] on icon at bounding box center [523, 110] width 7 height 7
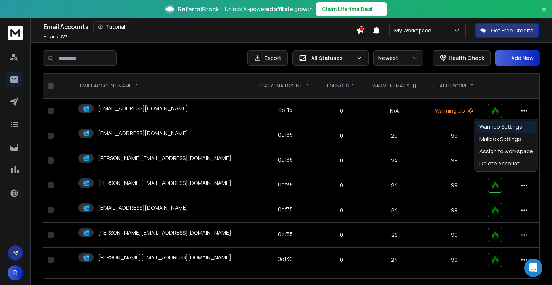
click at [512, 127] on div "Warmup Settings" at bounding box center [506, 127] width 60 height 12
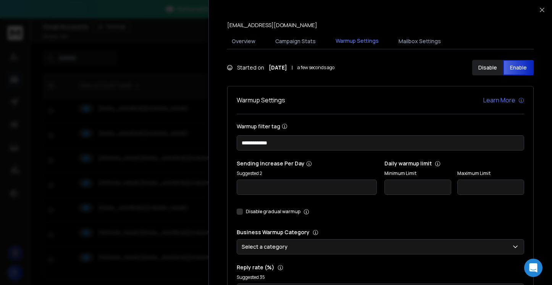
click at [283, 140] on input "**********" at bounding box center [380, 142] width 287 height 15
paste input "**********"
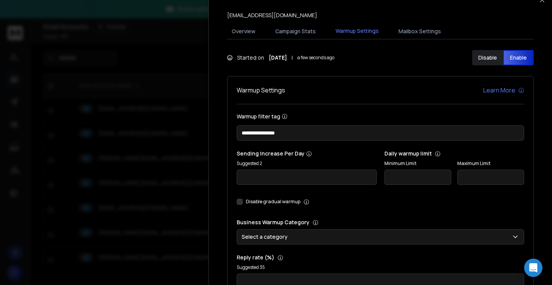
click at [242, 133] on input "**********" at bounding box center [380, 132] width 287 height 15
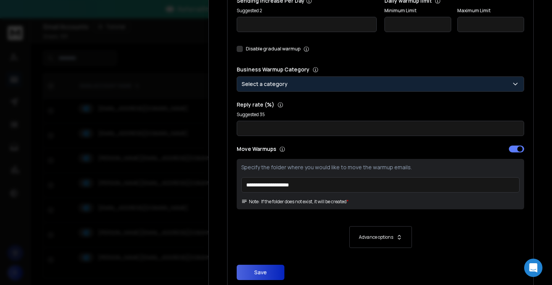
scroll to position [188, 0]
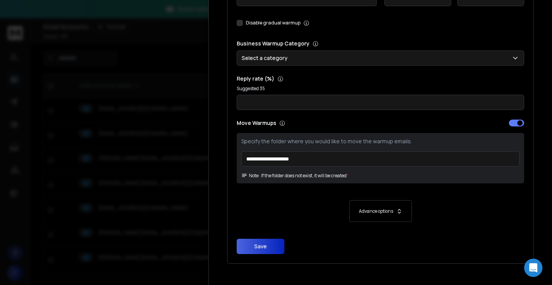
type input "**********"
click at [269, 247] on button "Save" at bounding box center [261, 245] width 48 height 15
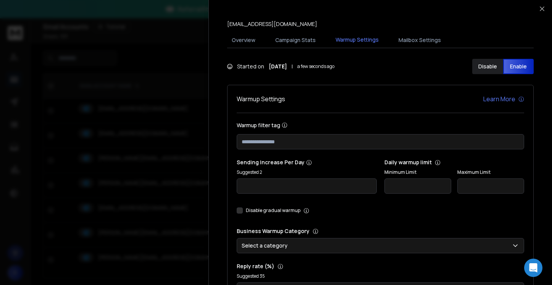
scroll to position [0, 0]
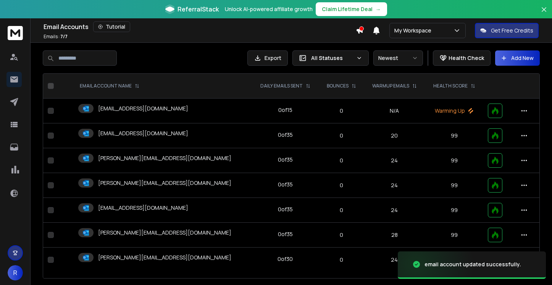
click at [523, 110] on icon at bounding box center [523, 110] width 7 height 7
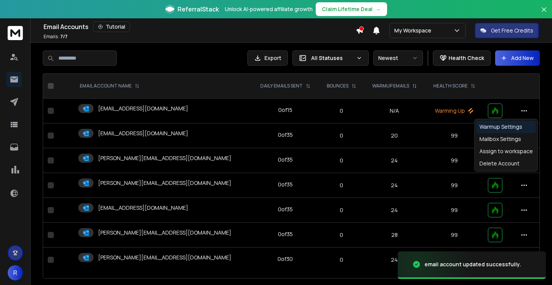
click at [513, 129] on div "Warmup Settings" at bounding box center [506, 127] width 60 height 12
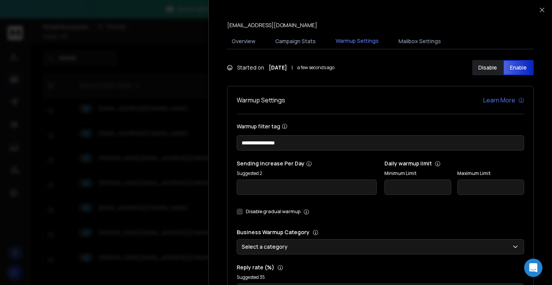
click at [417, 39] on button "Mailbox Settings" at bounding box center [420, 41] width 52 height 17
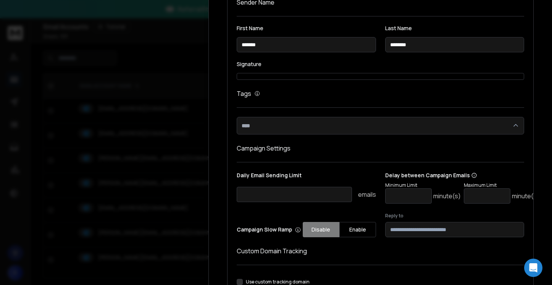
scroll to position [76, 0]
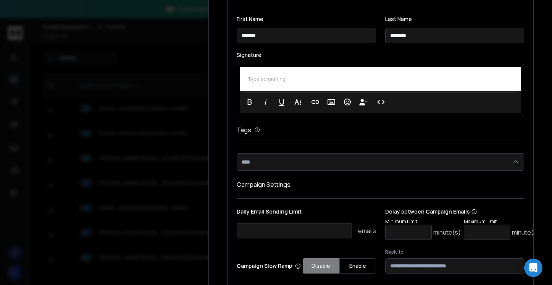
click at [256, 233] on input "**" at bounding box center [294, 230] width 115 height 15
type input "**"
click at [412, 231] on input "**" at bounding box center [408, 231] width 47 height 15
click at [491, 233] on input "**" at bounding box center [487, 231] width 47 height 15
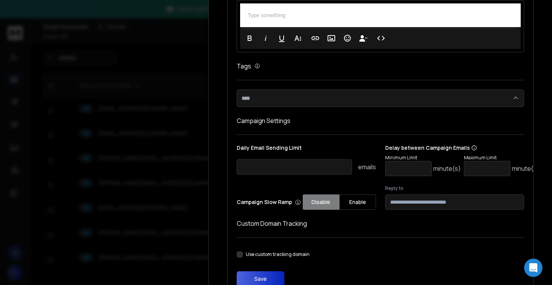
scroll to position [172, 0]
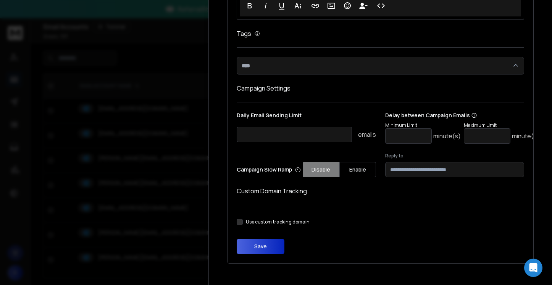
click at [412, 140] on input "*" at bounding box center [408, 135] width 47 height 15
type input "*"
click at [269, 253] on button "Save" at bounding box center [261, 245] width 48 height 15
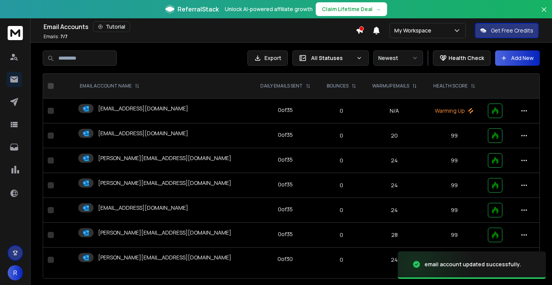
scroll to position [1, 0]
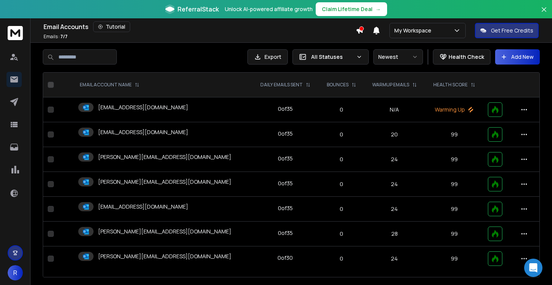
click at [188, 257] on div "ricardo.mesquita@wisevergeit.com" at bounding box center [162, 255] width 169 height 9
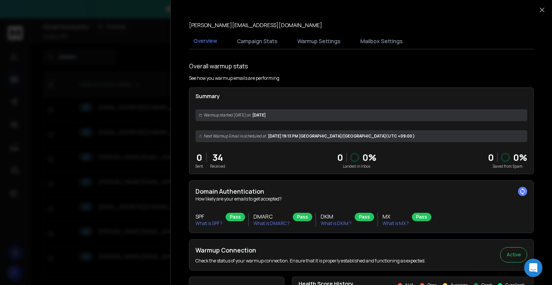
click at [326, 39] on button "Warmup Settings" at bounding box center [319, 41] width 52 height 17
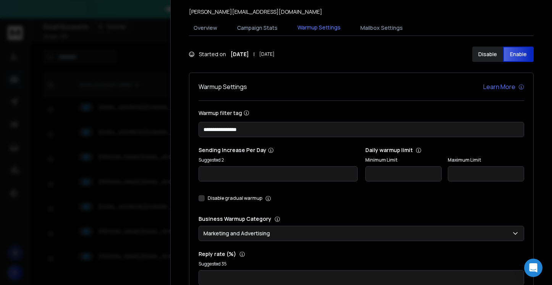
scroll to position [0, 0]
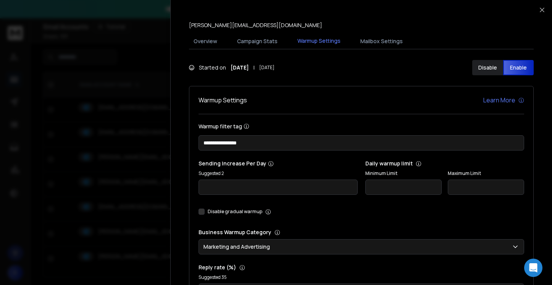
click at [372, 41] on button "Mailbox Settings" at bounding box center [382, 41] width 52 height 17
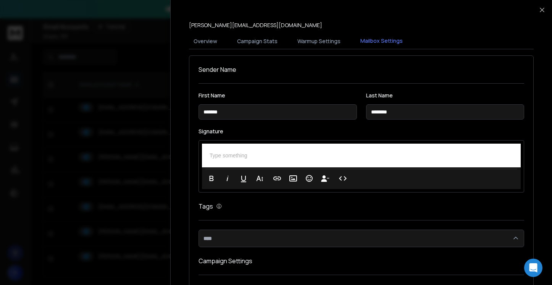
scroll to position [172, 0]
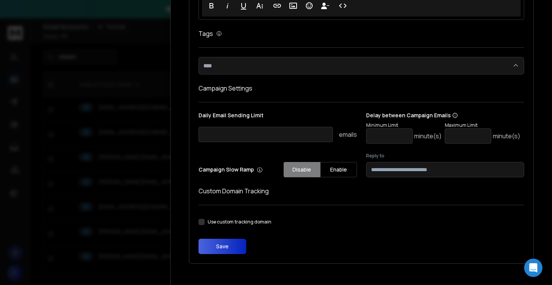
click at [226, 136] on input "**" at bounding box center [265, 134] width 134 height 15
type input "**"
click at [385, 132] on input "**" at bounding box center [389, 135] width 47 height 15
type input "*"
click at [227, 241] on button "Save" at bounding box center [222, 245] width 48 height 15
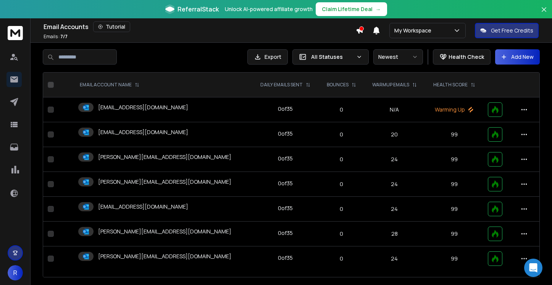
scroll to position [0, 0]
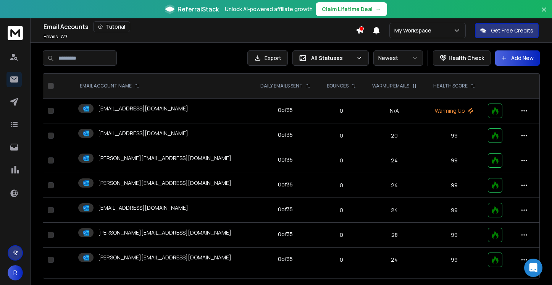
click at [141, 110] on p "hello@wisevergeit.com" at bounding box center [143, 109] width 90 height 8
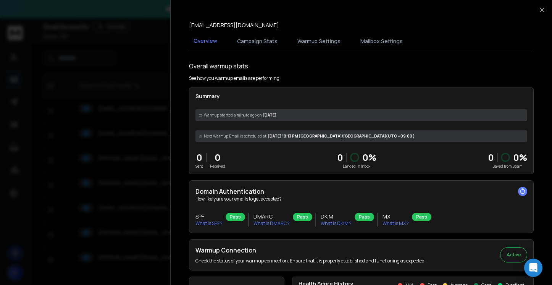
click at [301, 39] on button "Warmup Settings" at bounding box center [319, 41] width 52 height 17
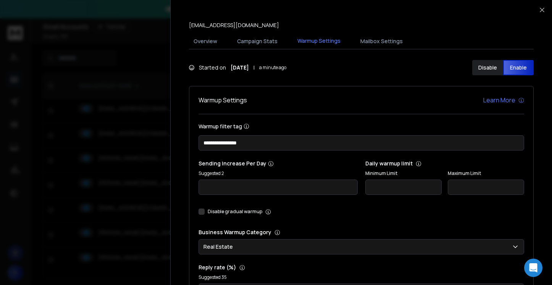
click at [144, 59] on div at bounding box center [276, 142] width 552 height 285
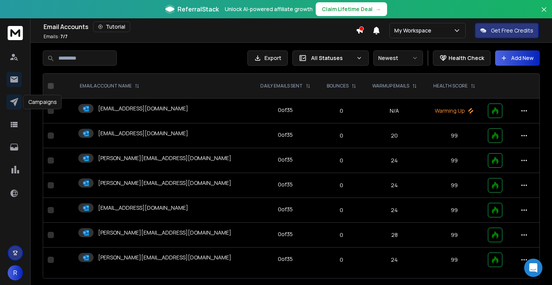
click at [13, 105] on icon at bounding box center [14, 101] width 9 height 9
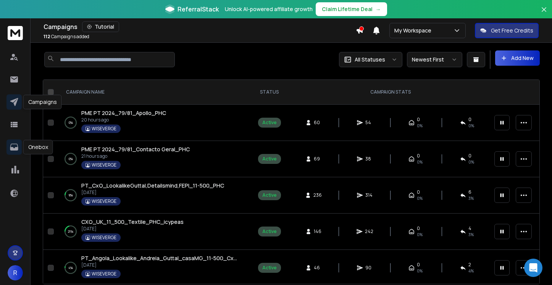
click at [14, 147] on icon at bounding box center [14, 146] width 9 height 9
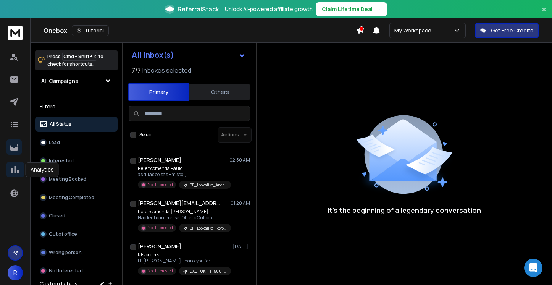
click at [19, 172] on icon at bounding box center [15, 169] width 11 height 11
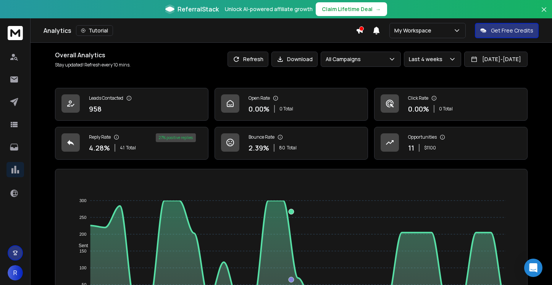
click at [15, 93] on div at bounding box center [15, 126] width 18 height 154
click at [18, 107] on link at bounding box center [13, 101] width 15 height 15
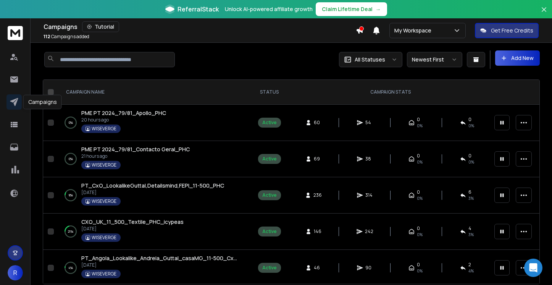
click at [10, 103] on icon at bounding box center [14, 101] width 9 height 9
click at [21, 121] on link at bounding box center [13, 124] width 15 height 15
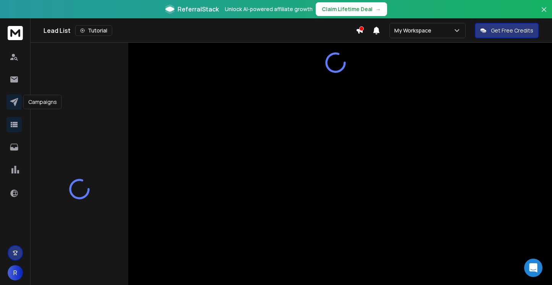
click at [13, 106] on icon at bounding box center [14, 101] width 9 height 9
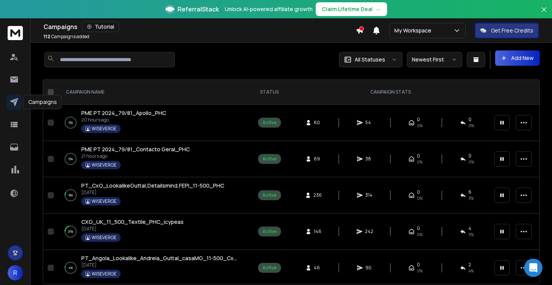
click at [13, 106] on icon at bounding box center [14, 101] width 9 height 9
click at [14, 106] on icon at bounding box center [14, 102] width 8 height 8
click at [16, 145] on icon at bounding box center [14, 146] width 9 height 9
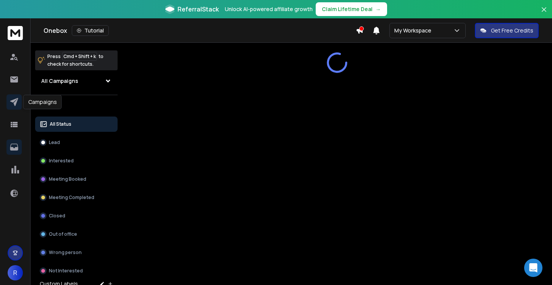
click at [18, 100] on link at bounding box center [13, 101] width 15 height 15
